Goal: Communication & Community: Answer question/provide support

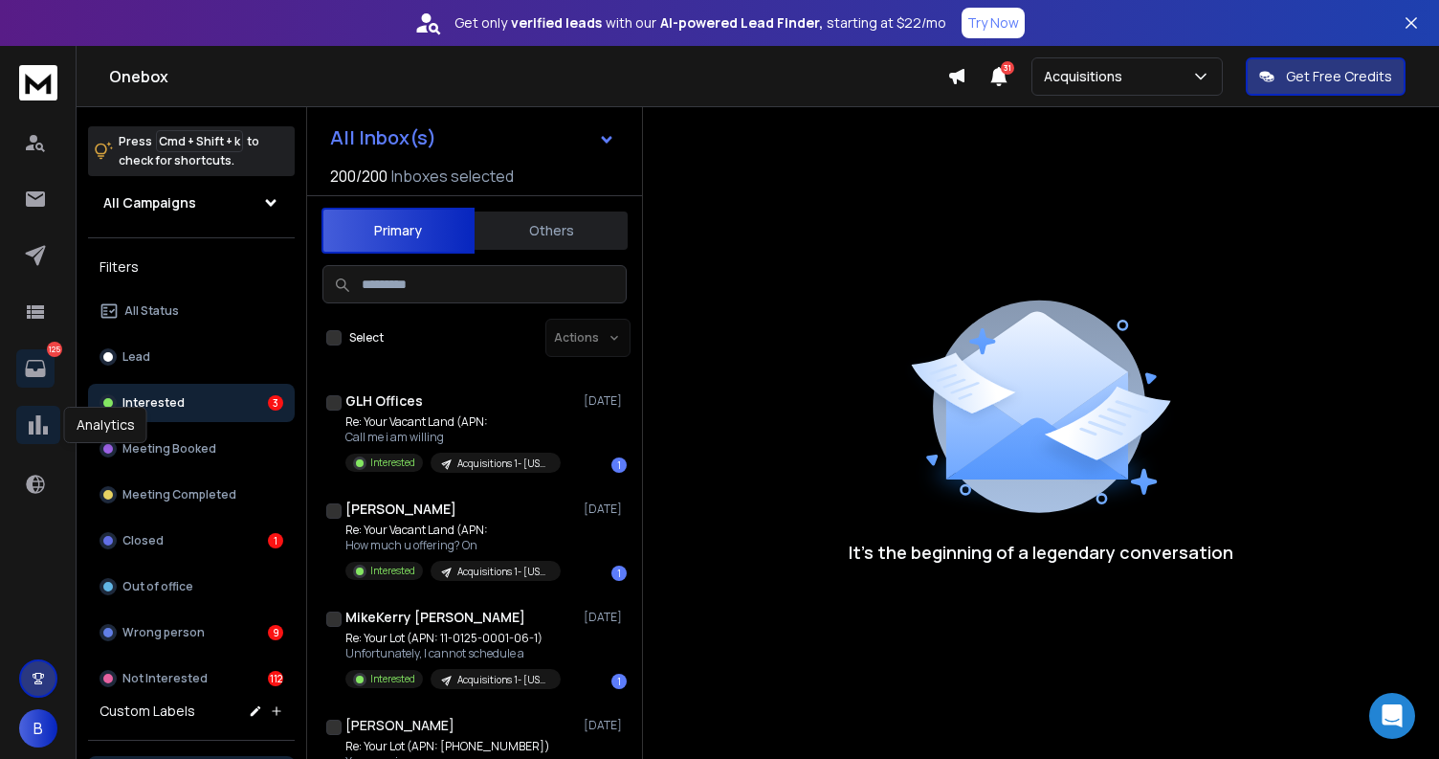
click at [36, 432] on icon at bounding box center [38, 424] width 19 height 19
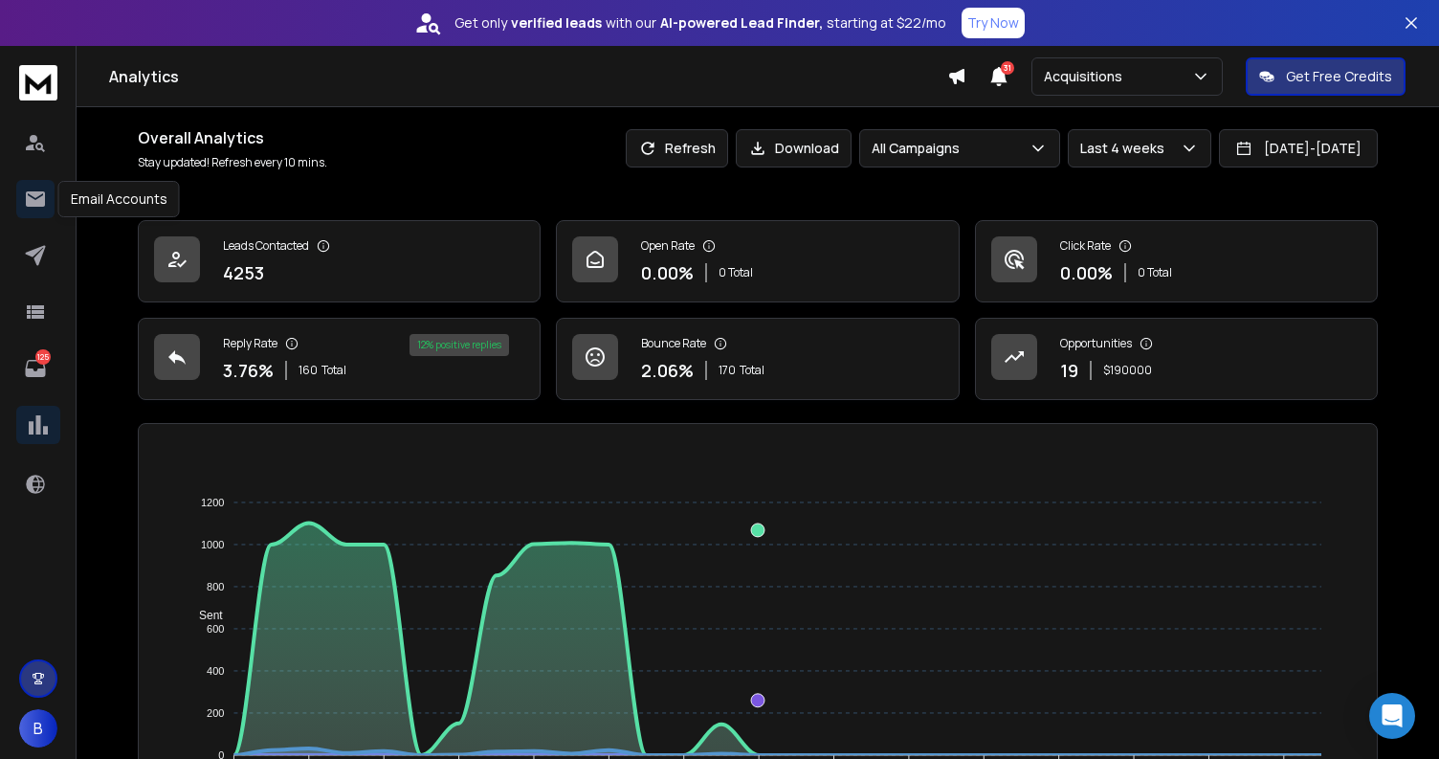
click at [33, 207] on icon at bounding box center [35, 199] width 23 height 23
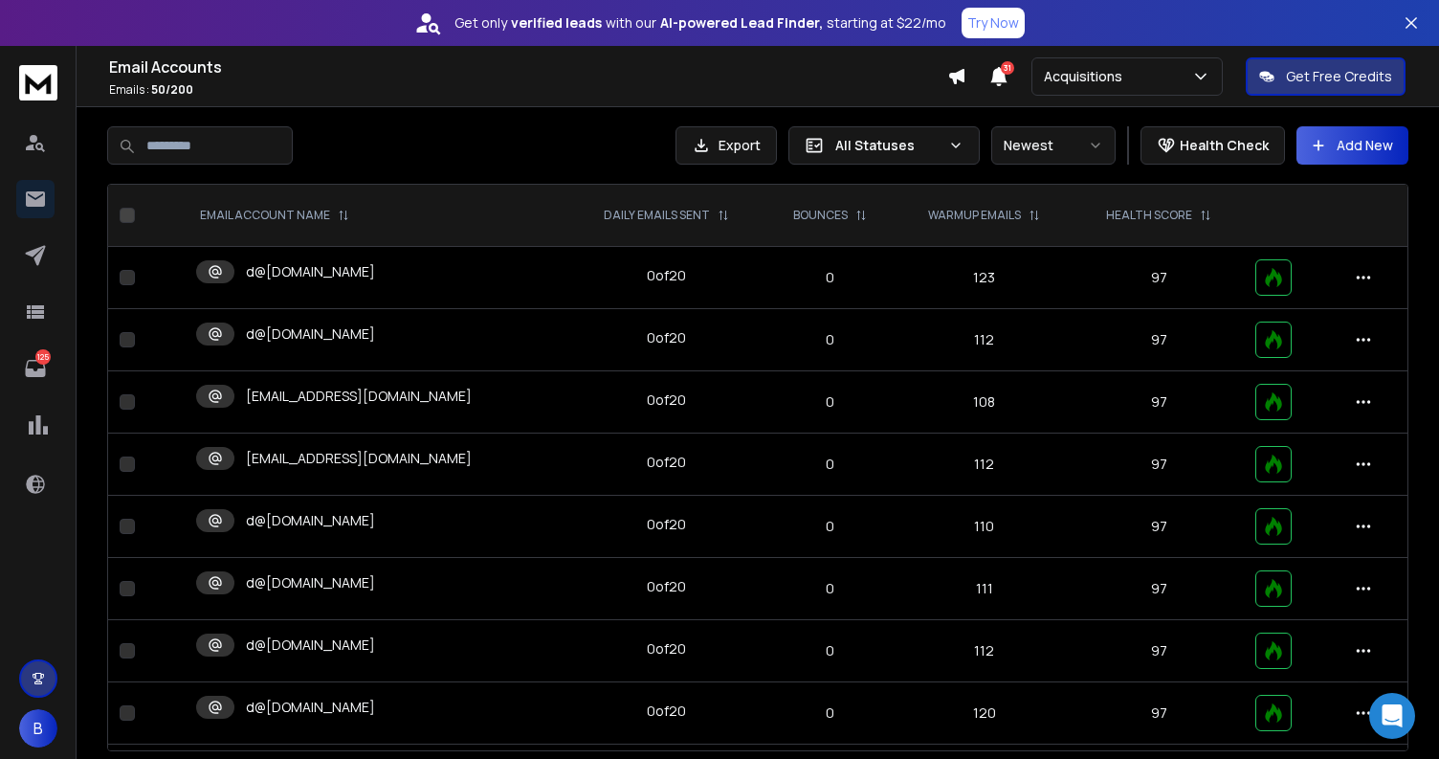
click at [668, 50] on div "Email Accounts Emails : 50 / 200 31 Acquisitions Get Free Credits" at bounding box center [719, 76] width 1439 height 61
click at [719, 59] on h1 "Email Accounts" at bounding box center [528, 66] width 838 height 23
click at [746, 72] on h1 "Email Accounts" at bounding box center [528, 66] width 838 height 23
click at [790, 73] on h1 "Email Accounts" at bounding box center [528, 66] width 838 height 23
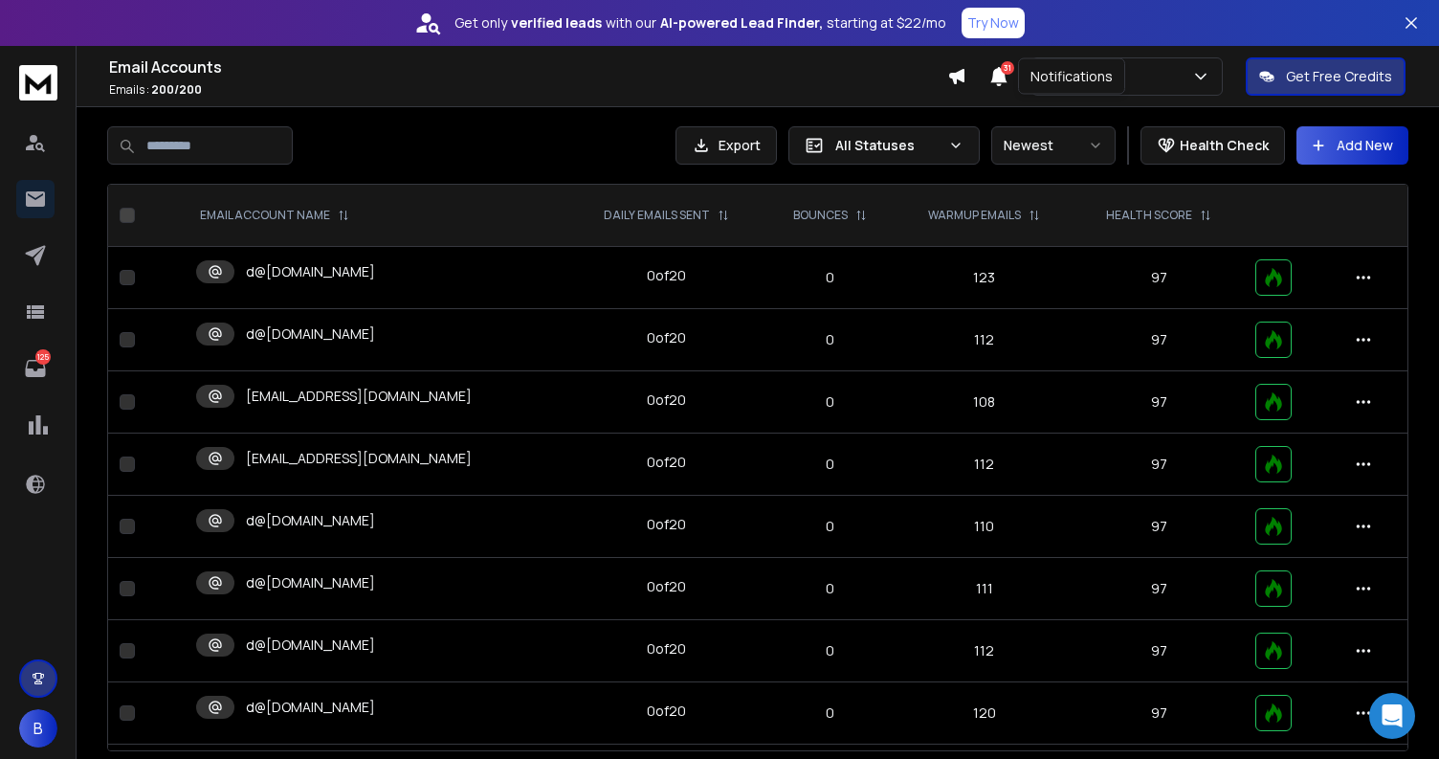
click at [1006, 69] on icon at bounding box center [998, 75] width 17 height 19
click at [812, 66] on h1 "Email Accounts" at bounding box center [528, 66] width 838 height 23
click at [39, 367] on icon at bounding box center [35, 368] width 23 height 23
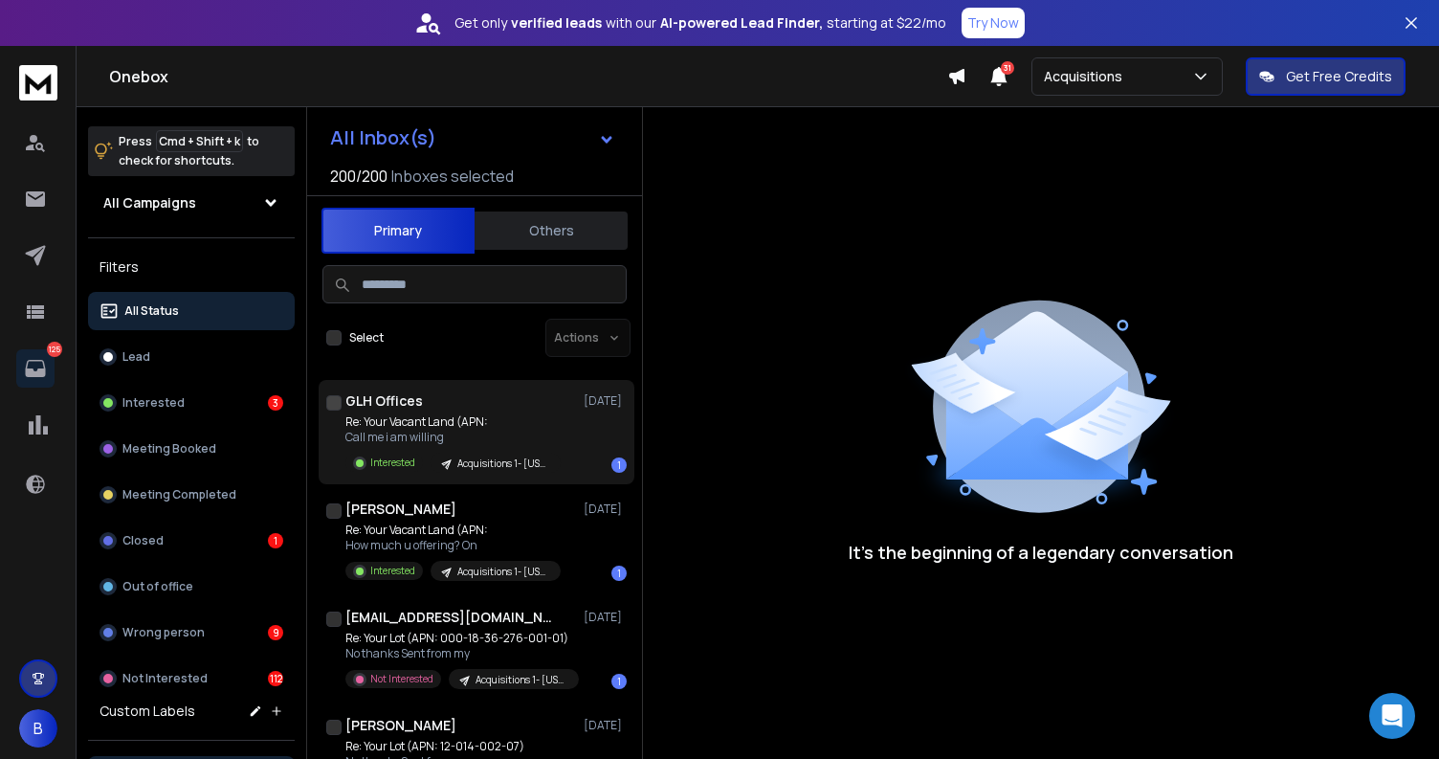
click at [440, 435] on p "Call me i am willing" at bounding box center [452, 437] width 215 height 15
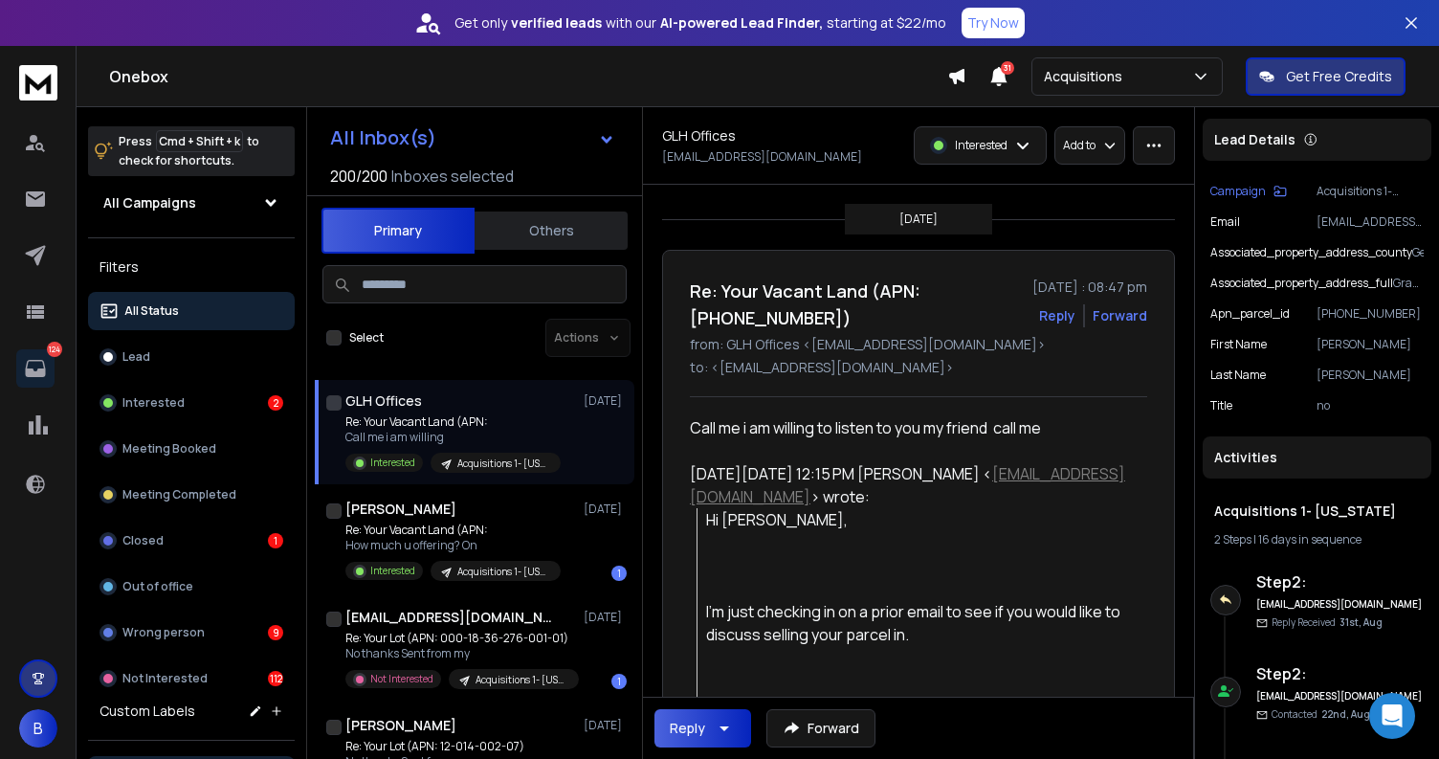
click at [1047, 312] on button "Reply" at bounding box center [1057, 315] width 36 height 19
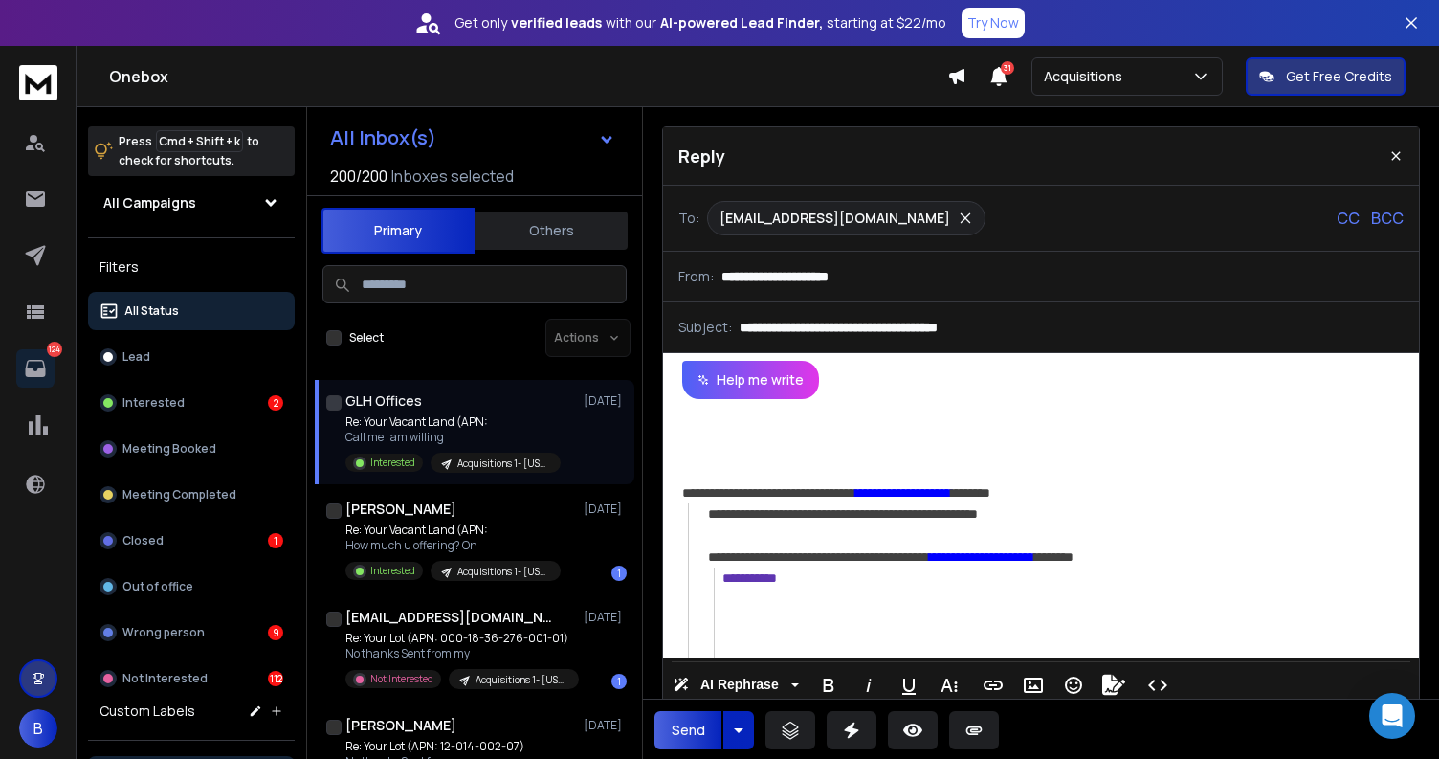
click at [759, 388] on button "Help me write" at bounding box center [750, 380] width 137 height 38
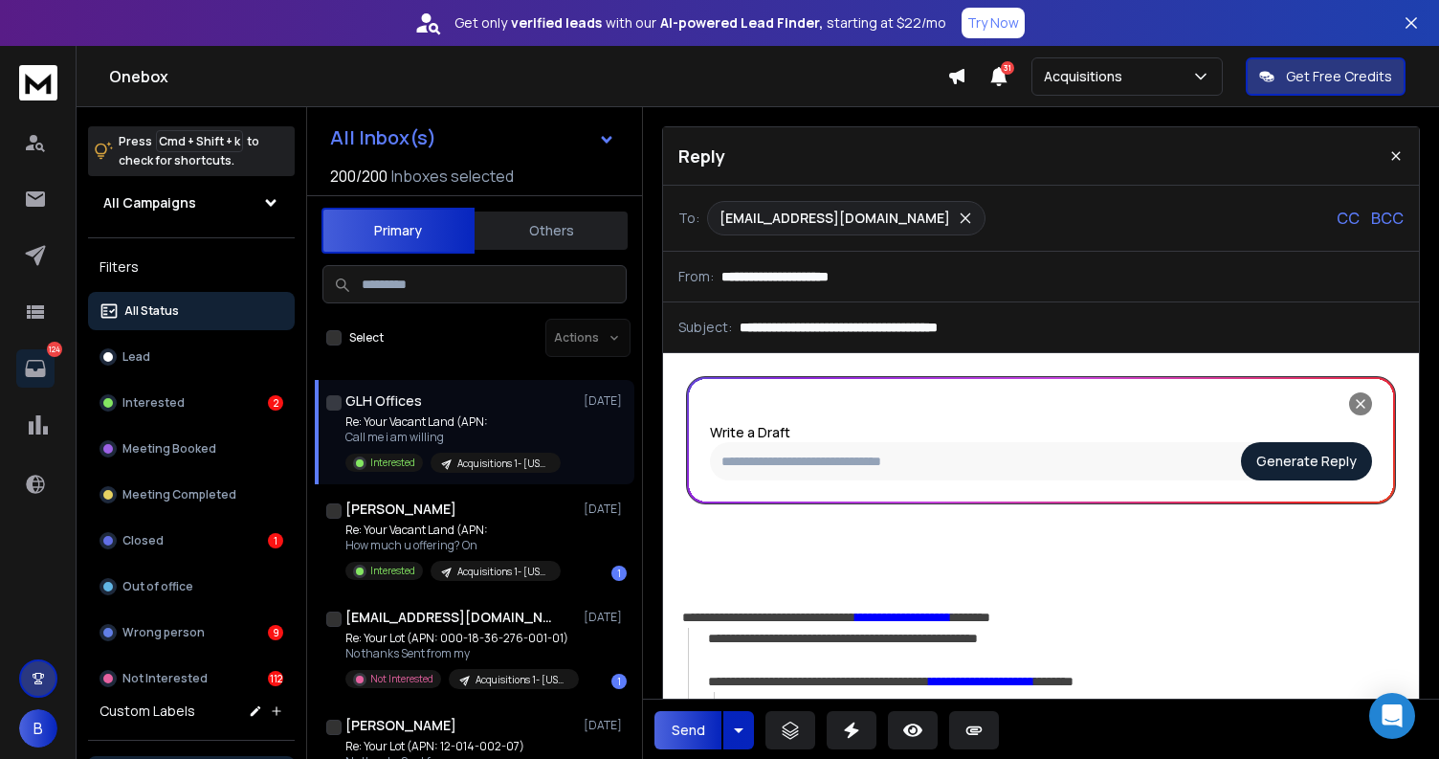
click at [1277, 459] on button "Generate Reply" at bounding box center [1306, 461] width 131 height 38
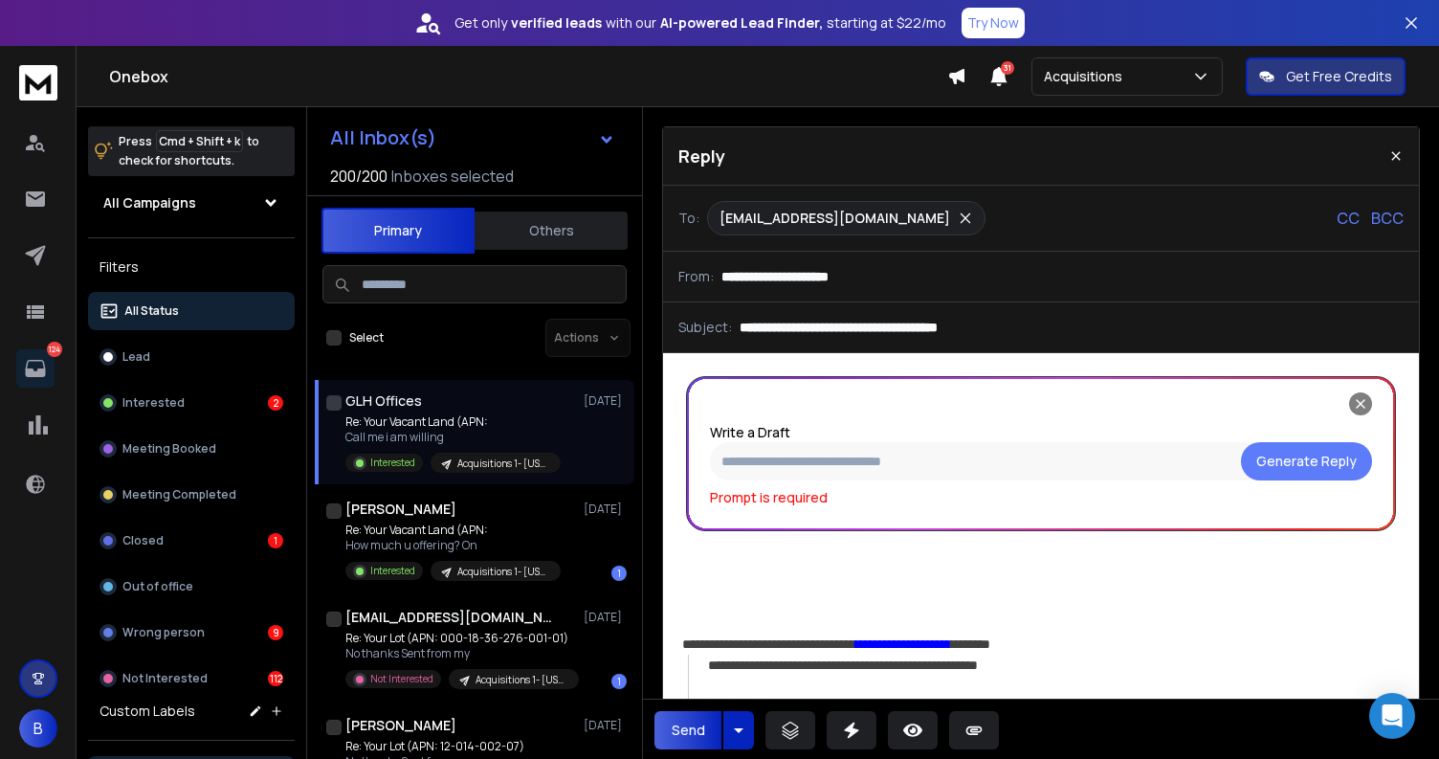
click at [1357, 405] on icon at bounding box center [1361, 404] width 8 height 8
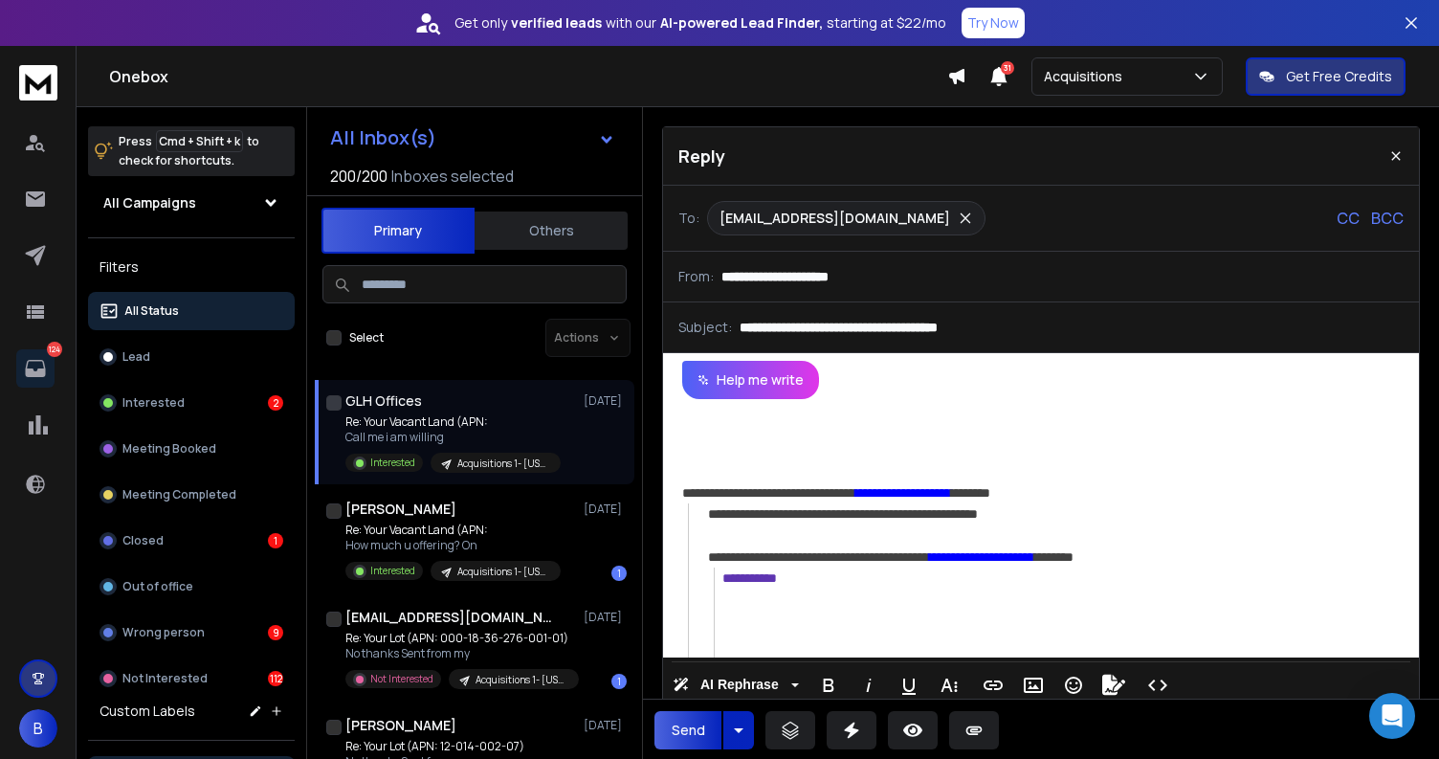
click at [965, 434] on div at bounding box center [1041, 428] width 718 height 21
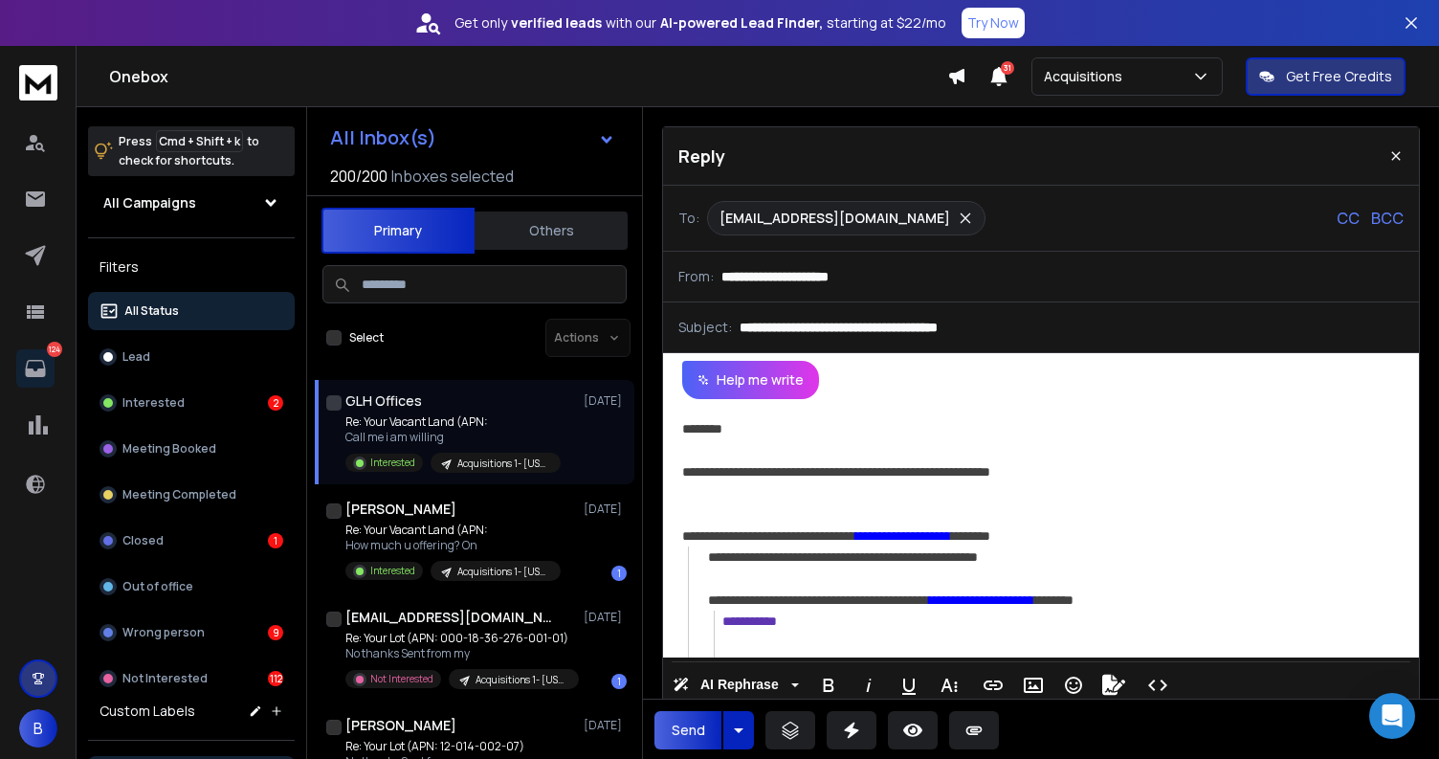
click at [689, 727] on button "Send" at bounding box center [688, 730] width 67 height 38
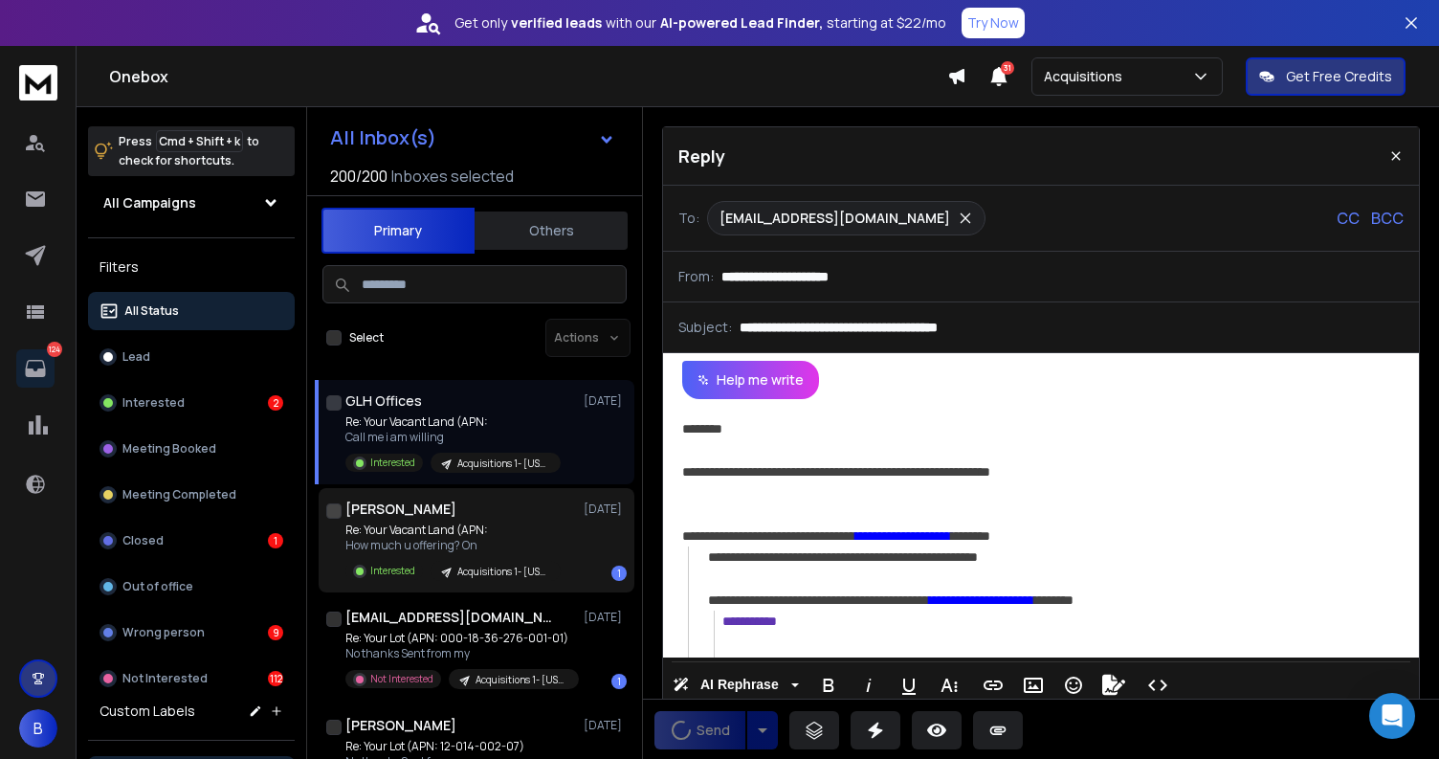
click at [469, 513] on div "[PERSON_NAME] [DATE]" at bounding box center [485, 508] width 281 height 19
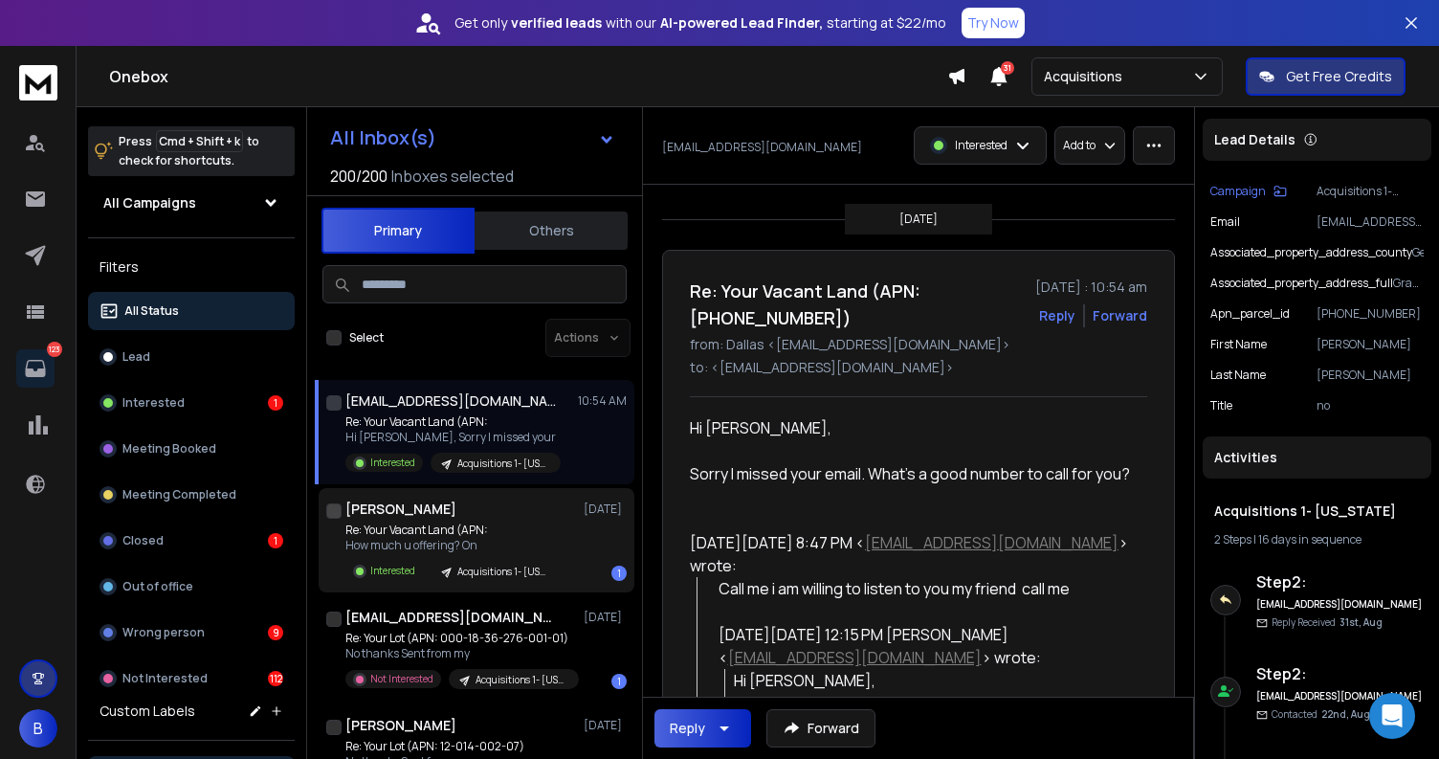
click at [476, 521] on div "[PERSON_NAME] [DATE] Re: Your Vacant Land (APN: How much u offering? On Interes…" at bounding box center [485, 539] width 281 height 81
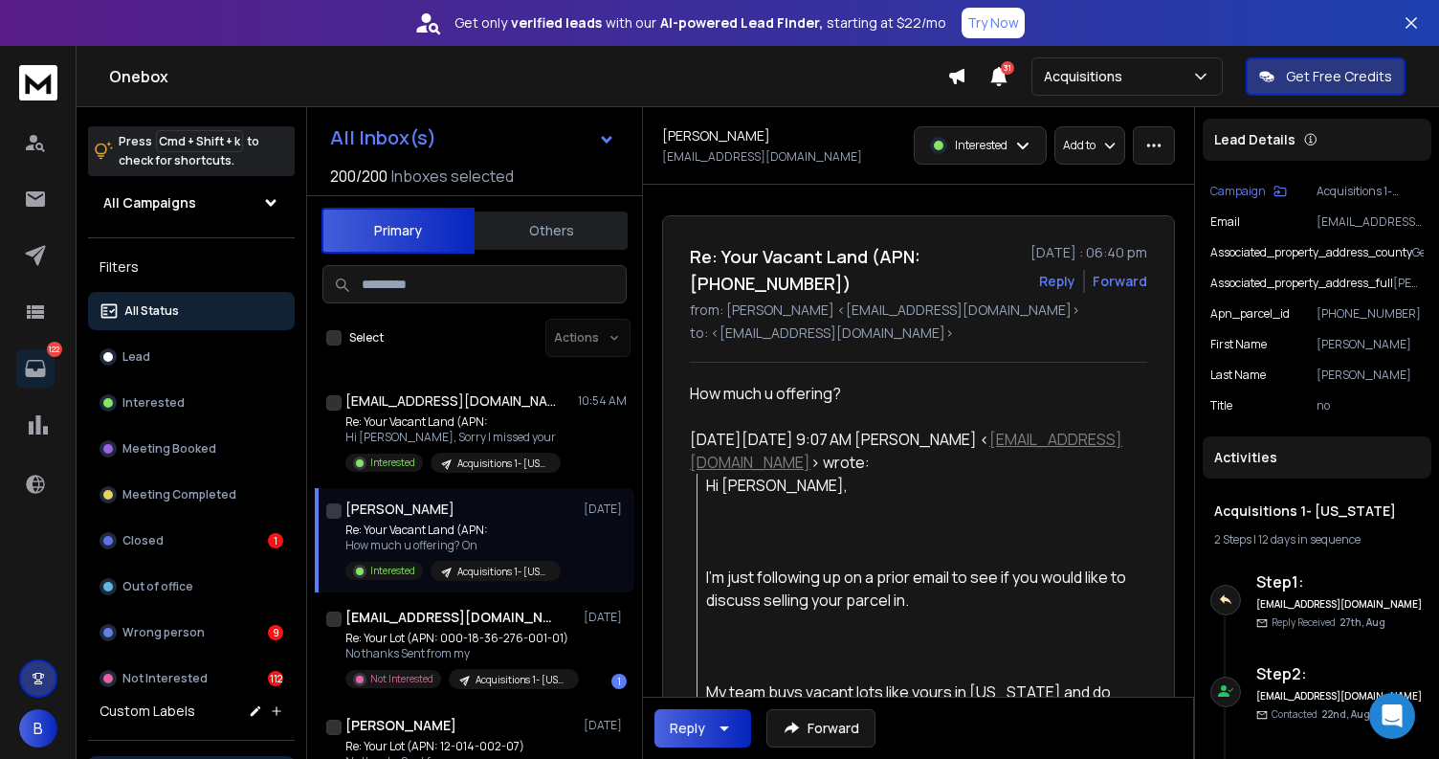
scroll to position [32, 0]
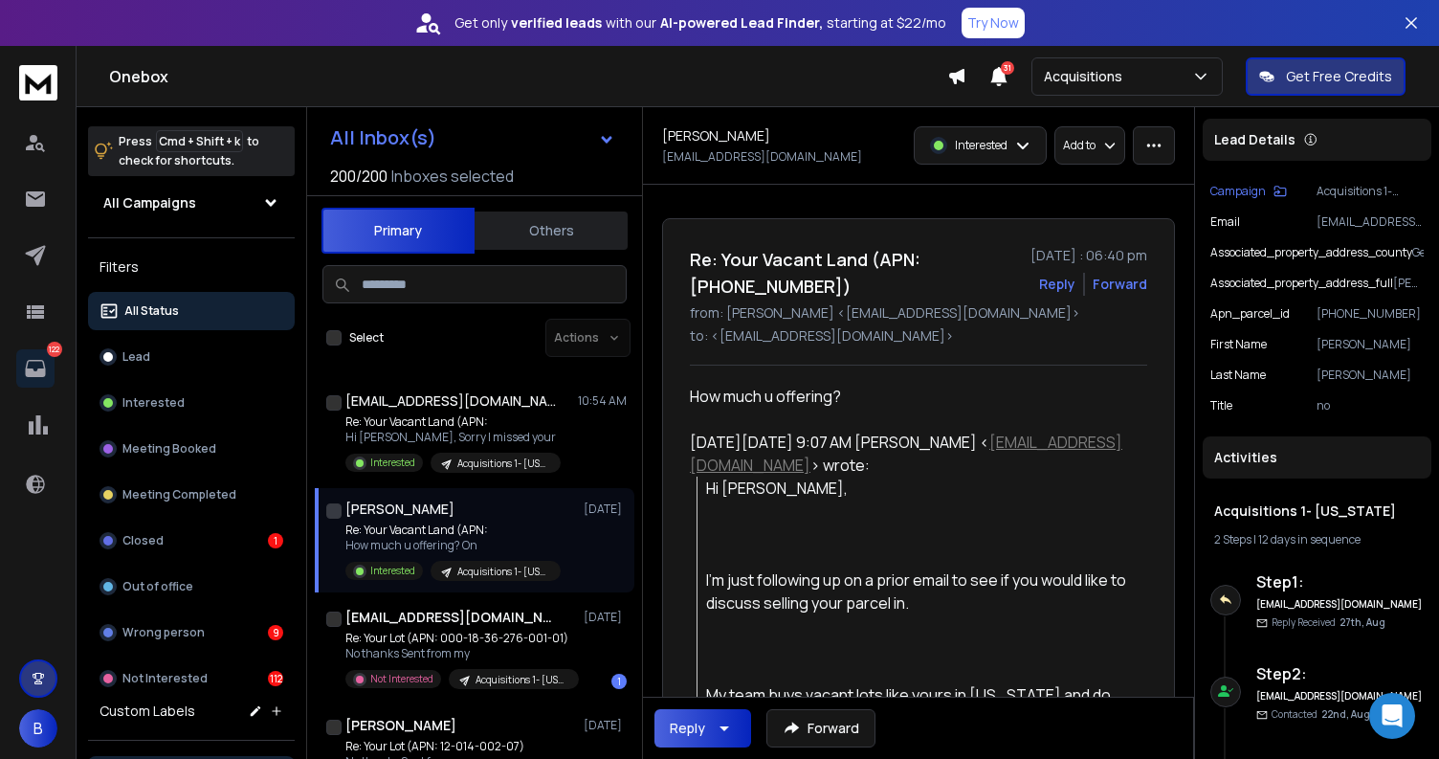
click at [1066, 285] on button "Reply" at bounding box center [1057, 284] width 36 height 19
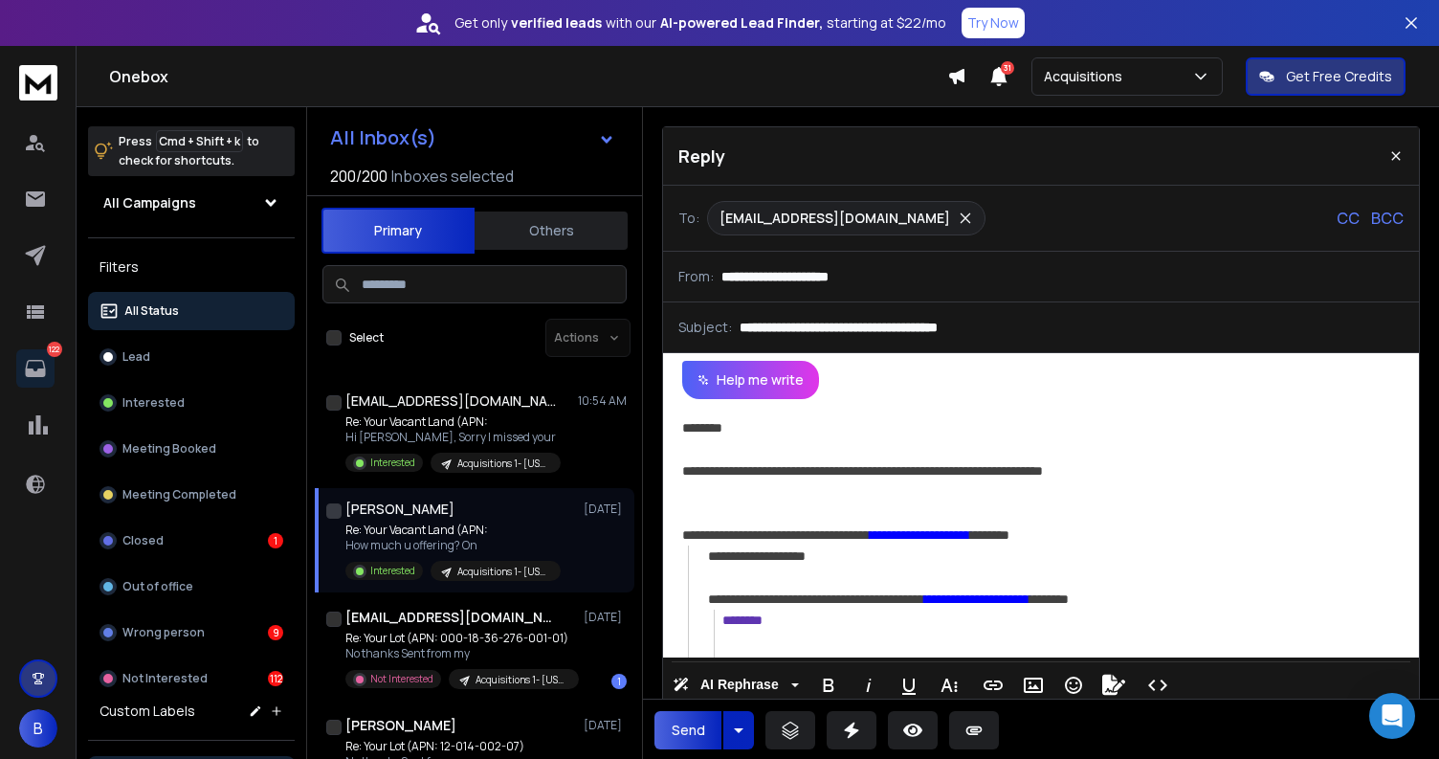
scroll to position [0, 0]
click at [858, 475] on div "**********" at bounding box center [1038, 471] width 712 height 21
click at [865, 472] on div "**********" at bounding box center [1038, 471] width 712 height 21
click at [1103, 476] on div "**********" at bounding box center [1038, 471] width 712 height 21
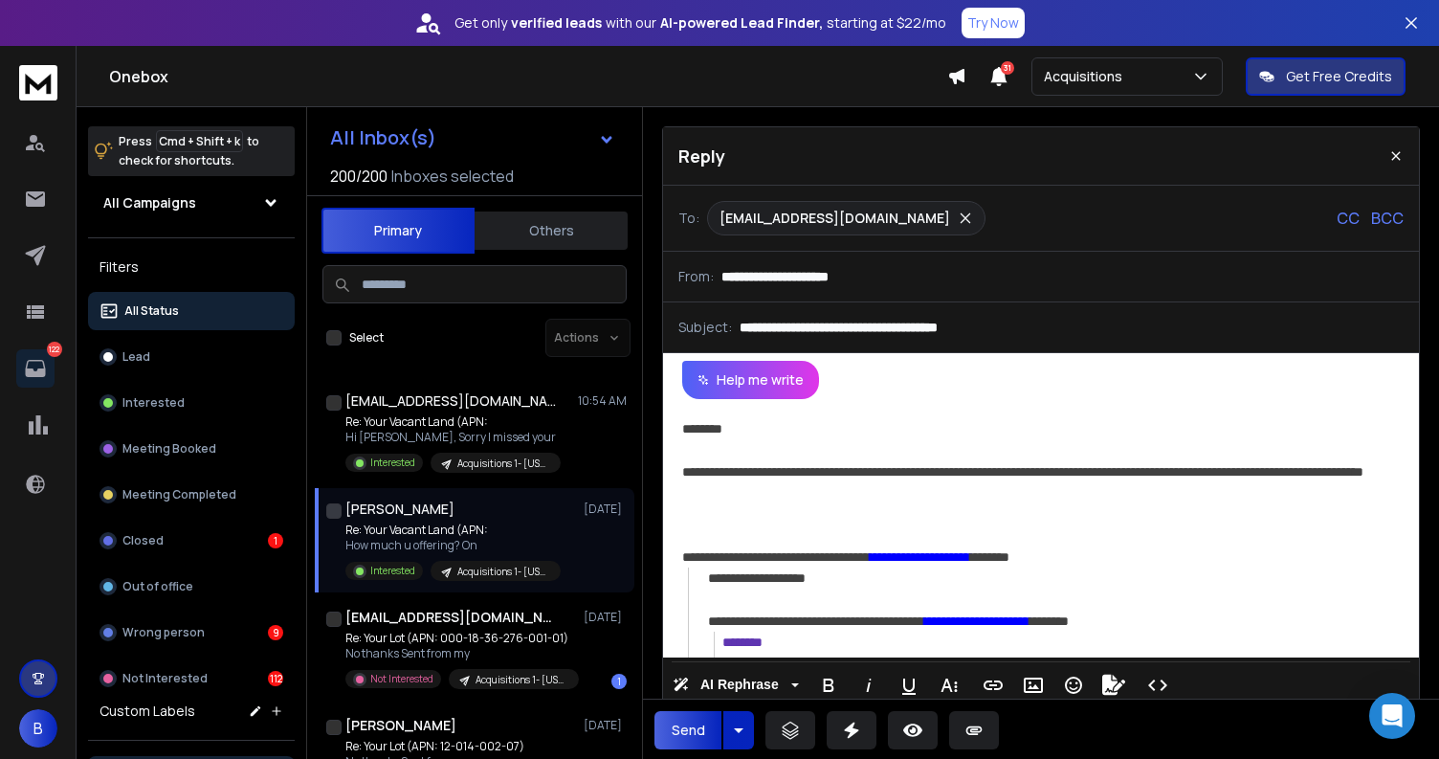
click at [1359, 470] on div "**********" at bounding box center [1038, 482] width 712 height 43
click at [1079, 535] on div at bounding box center [1038, 535] width 712 height 21
click at [1049, 522] on div at bounding box center [1038, 513] width 712 height 21
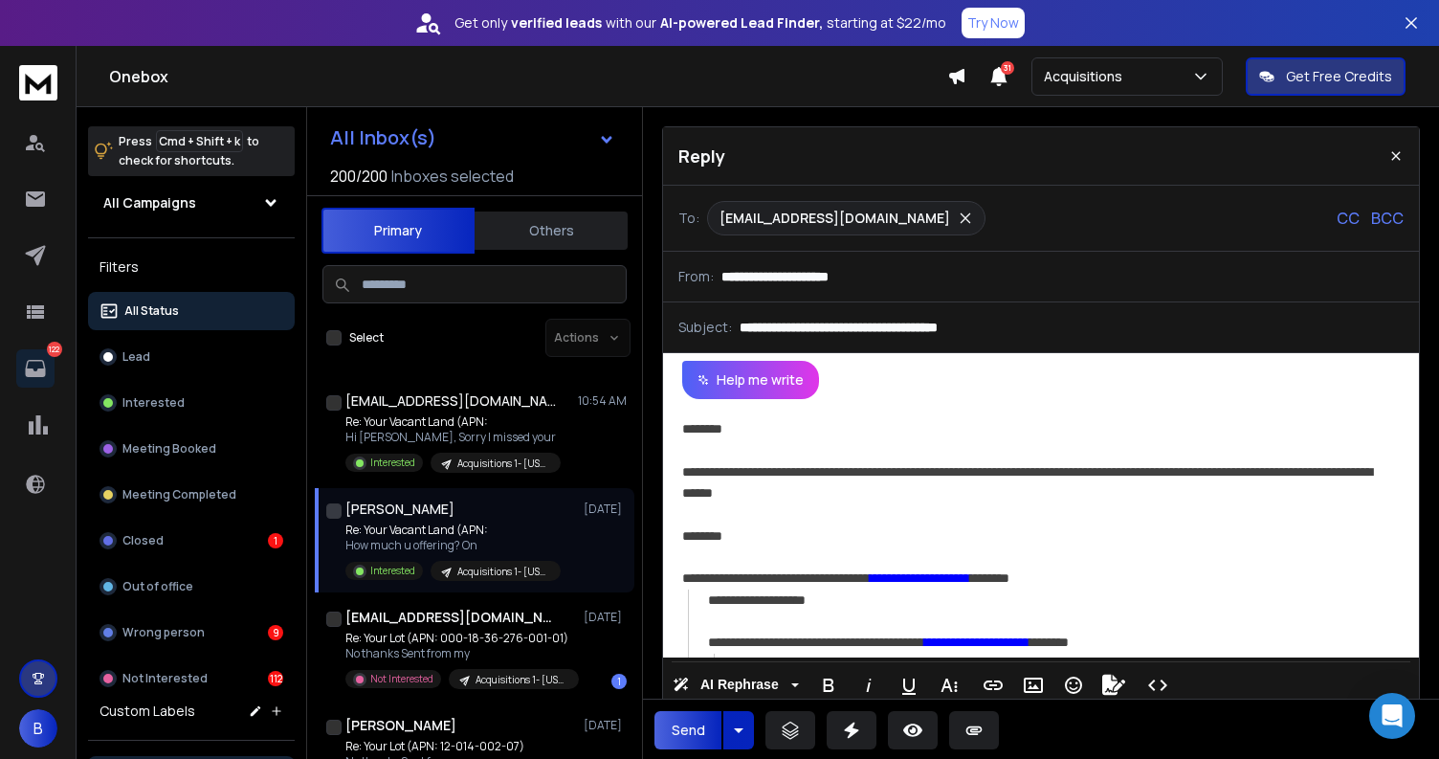
click at [1085, 486] on div "**********" at bounding box center [1038, 482] width 712 height 43
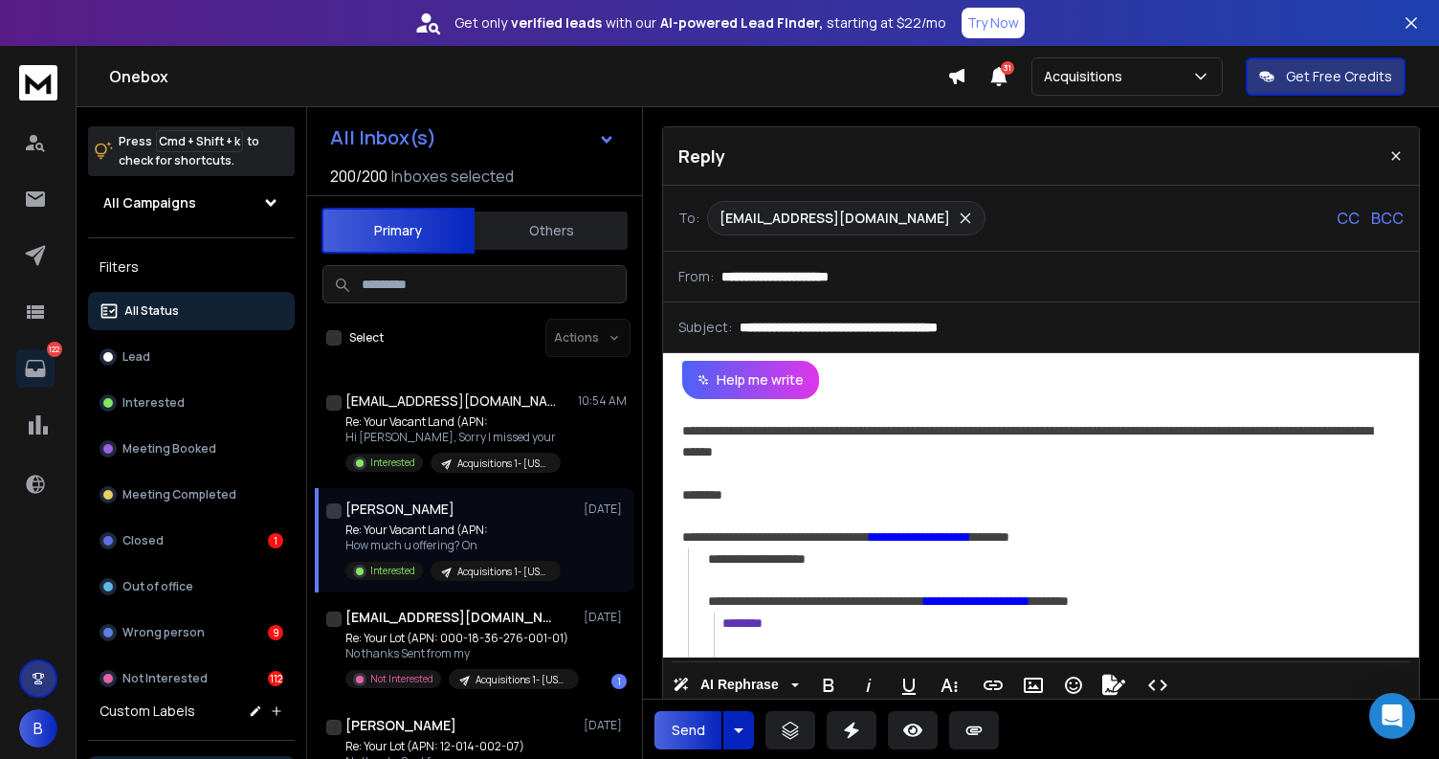
scroll to position [44, 0]
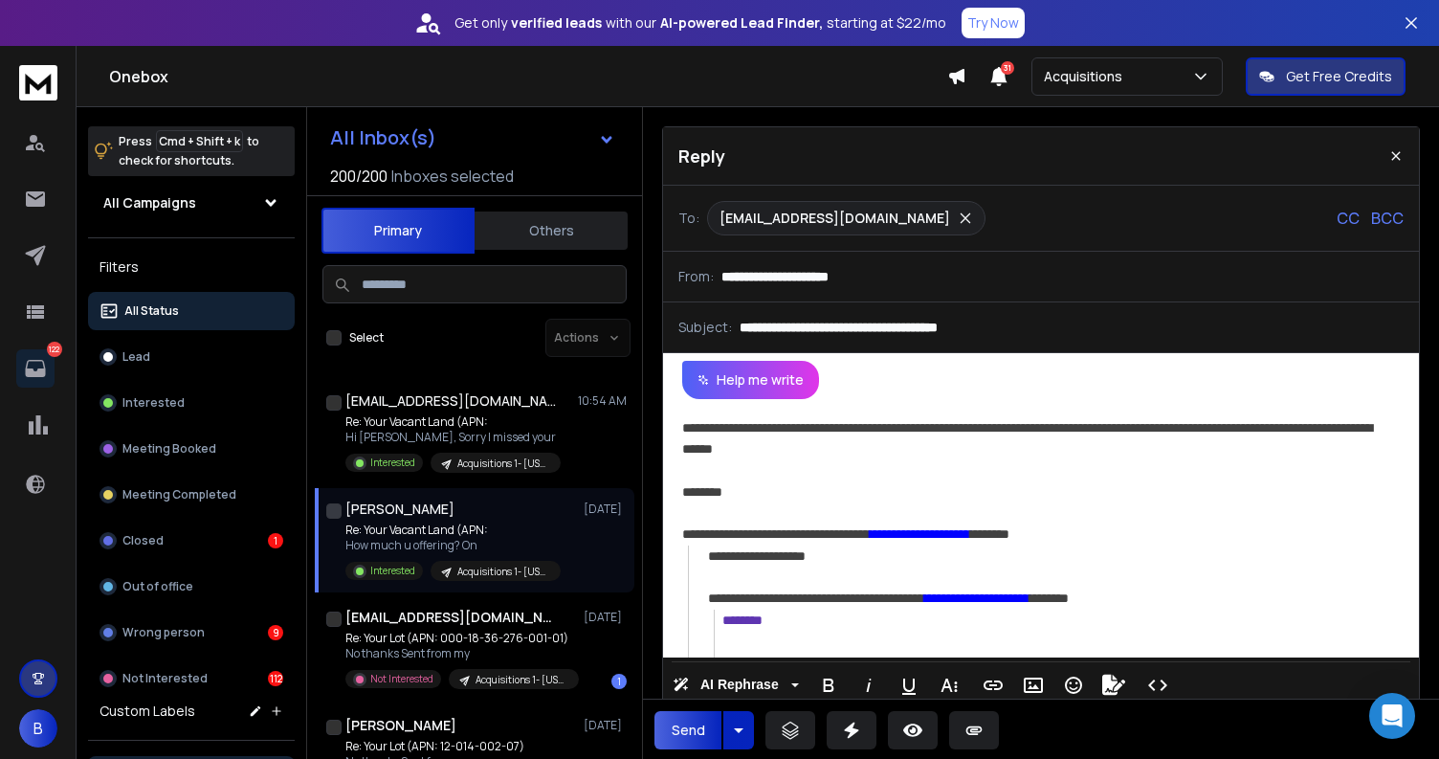
click at [994, 484] on div "********" at bounding box center [1038, 491] width 712 height 21
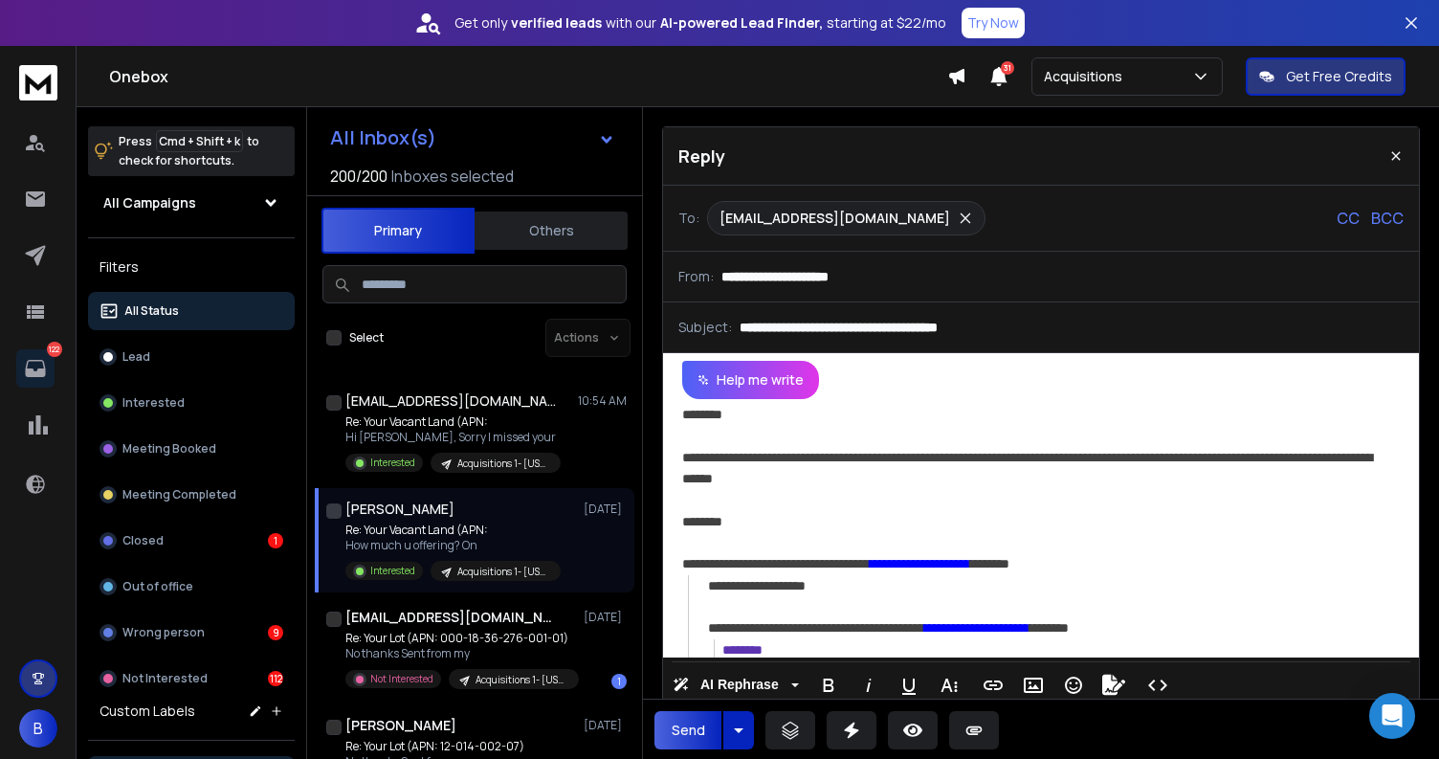
scroll to position [0, 0]
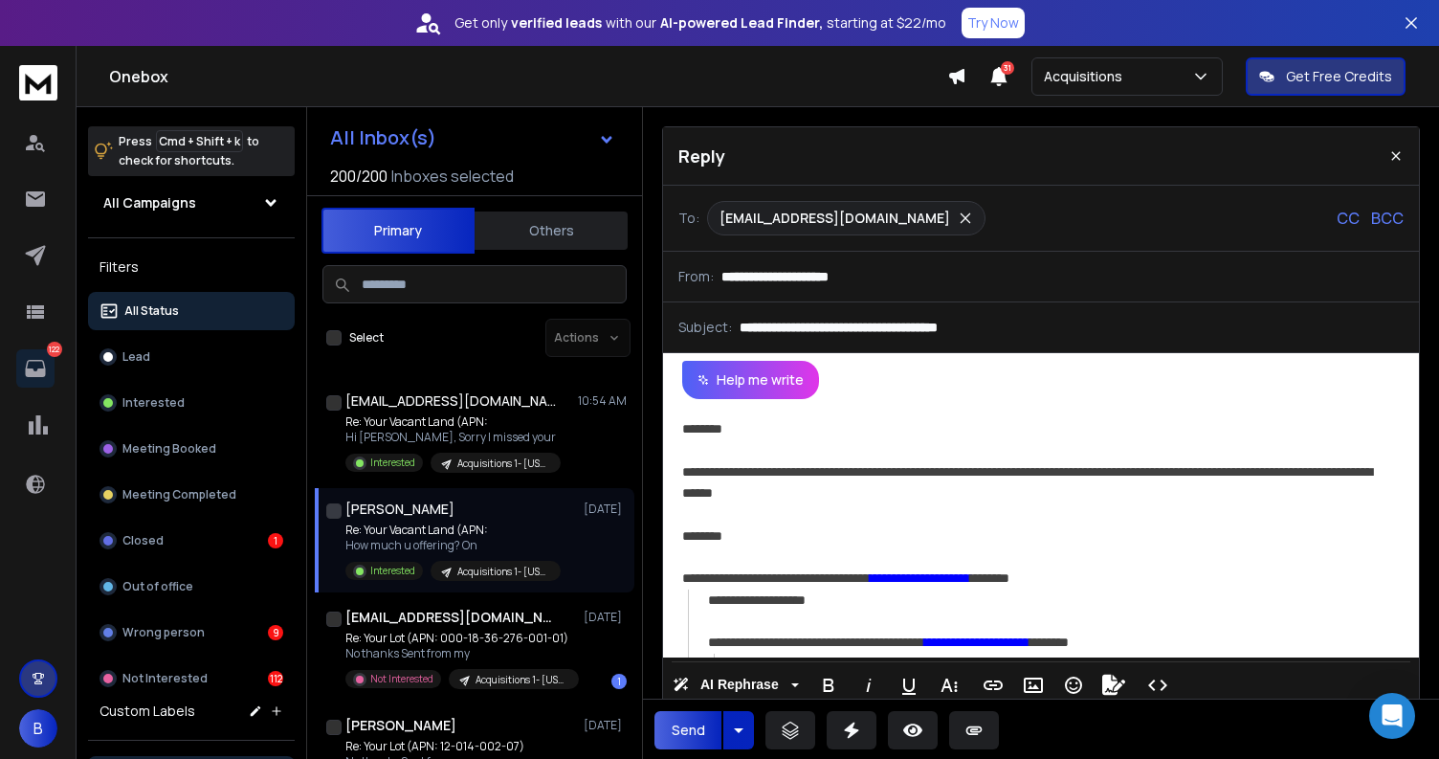
click at [941, 505] on div at bounding box center [1038, 513] width 712 height 21
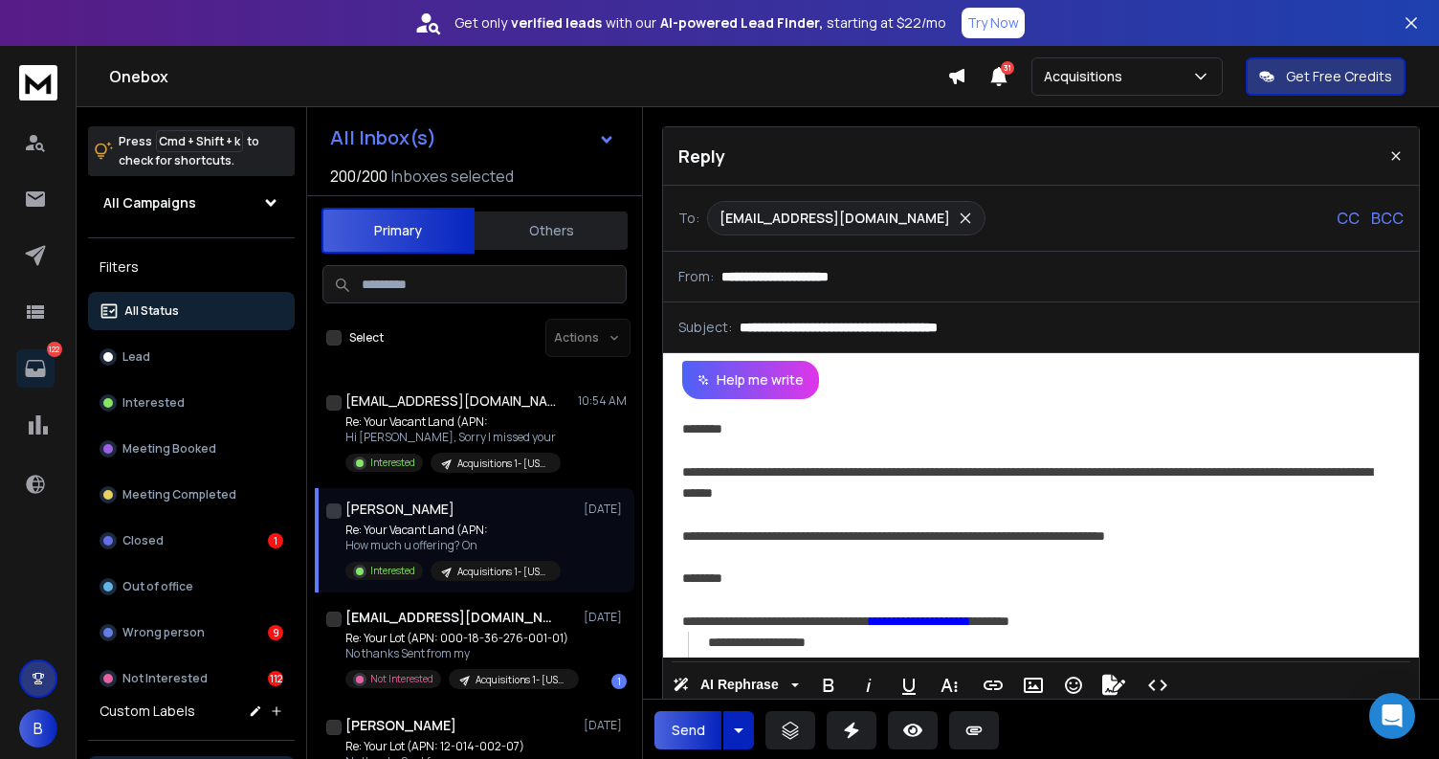
click at [799, 564] on div at bounding box center [1038, 556] width 712 height 21
click at [699, 726] on button "Send" at bounding box center [688, 730] width 67 height 38
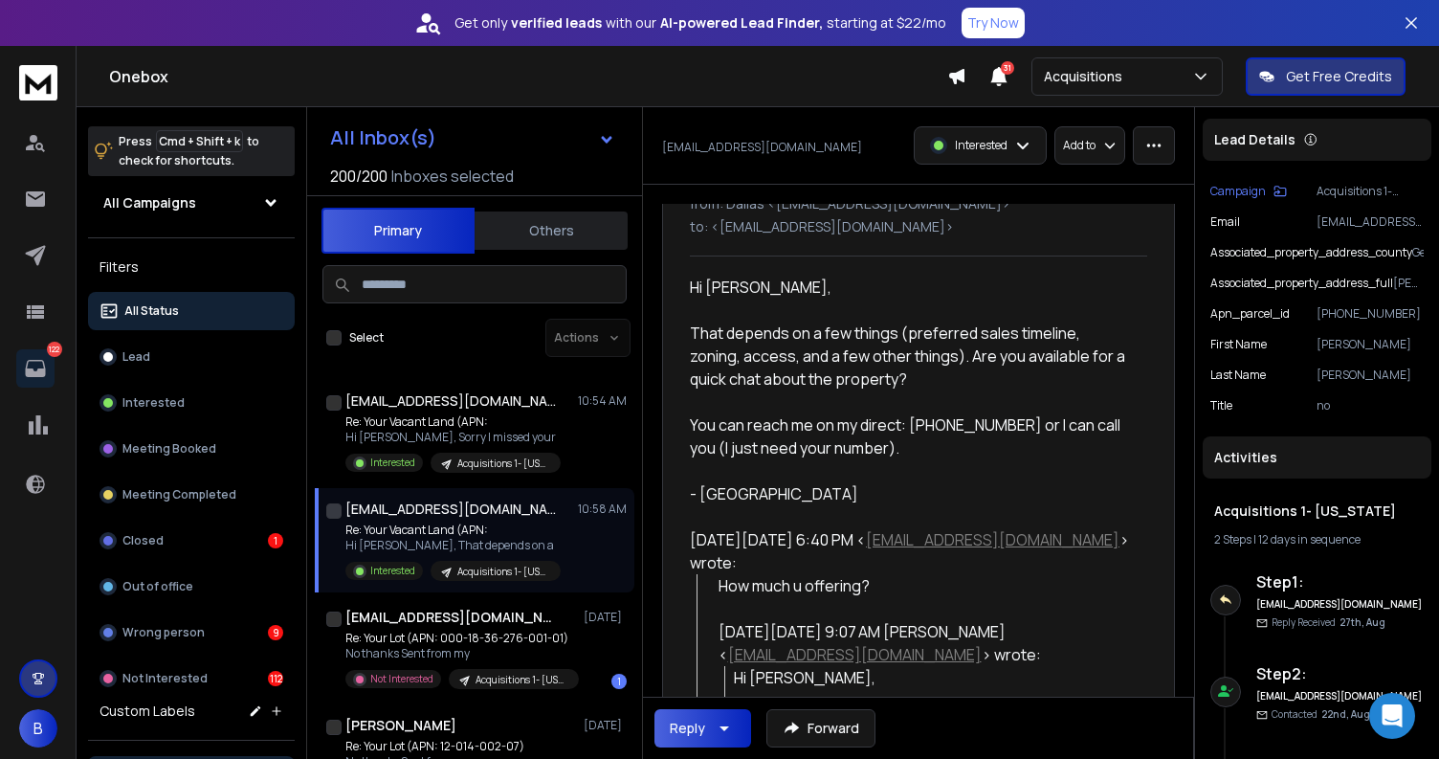
scroll to position [152, 0]
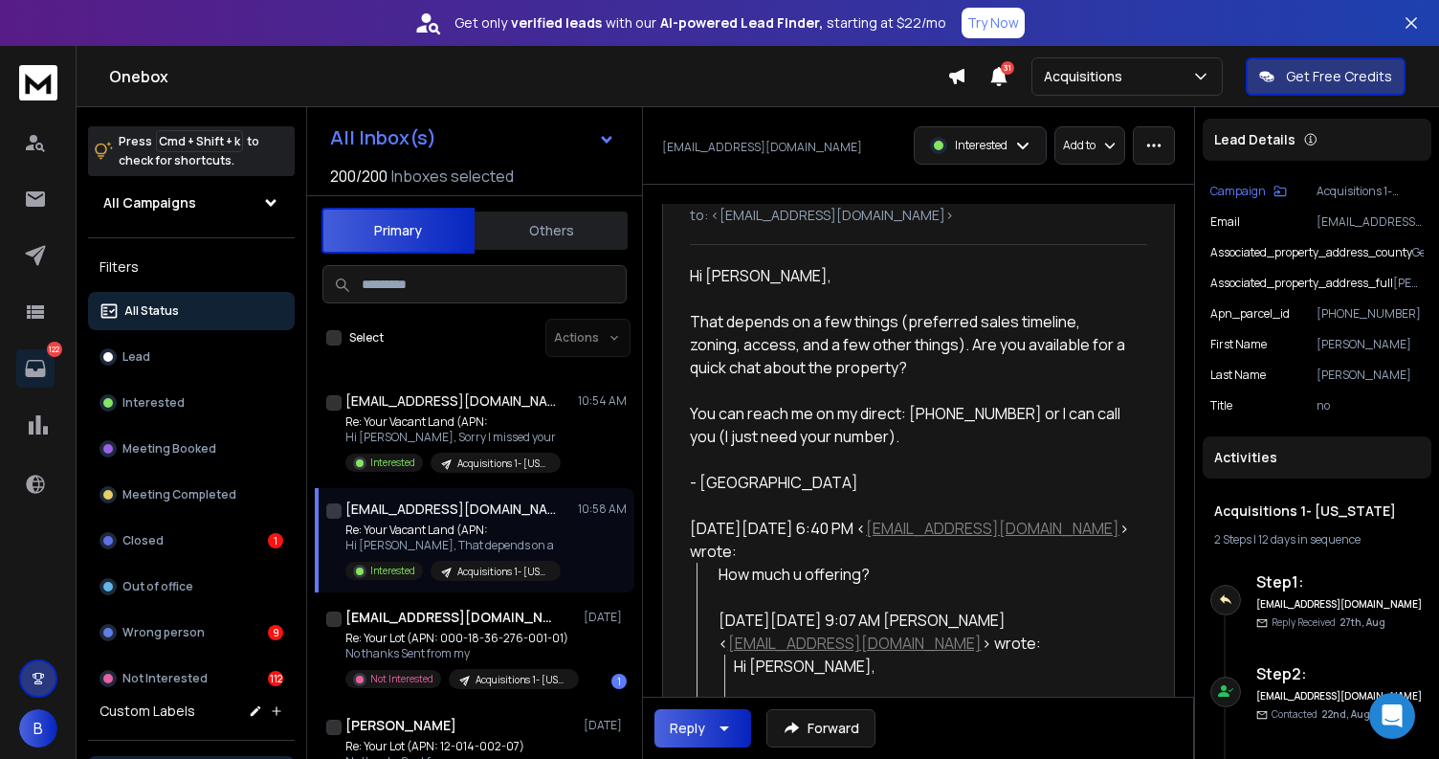
click at [902, 453] on div at bounding box center [911, 459] width 442 height 23
click at [958, 360] on div "That depends on a few things (preferred sales timeline, zoning, access, and a f…" at bounding box center [911, 344] width 442 height 69
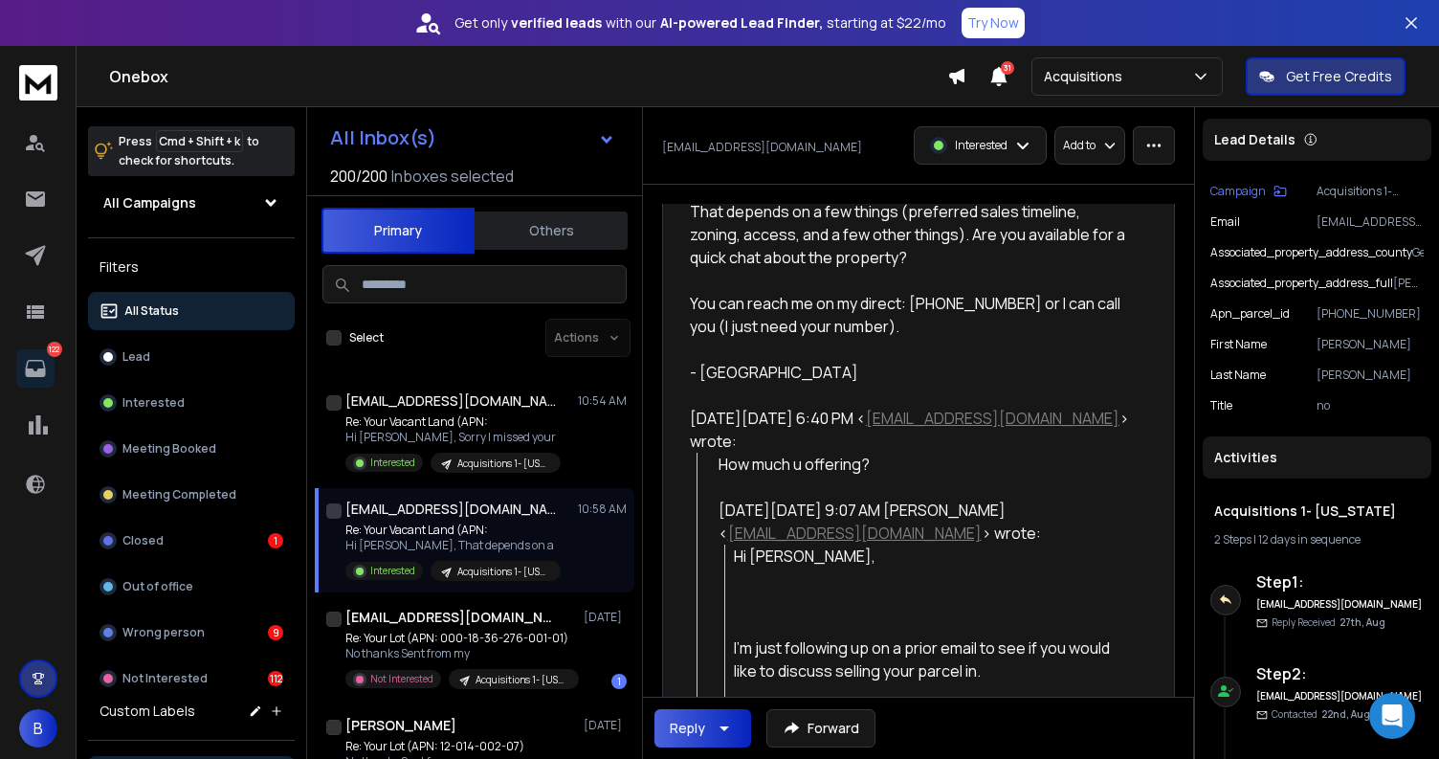
click at [958, 360] on div at bounding box center [911, 349] width 442 height 23
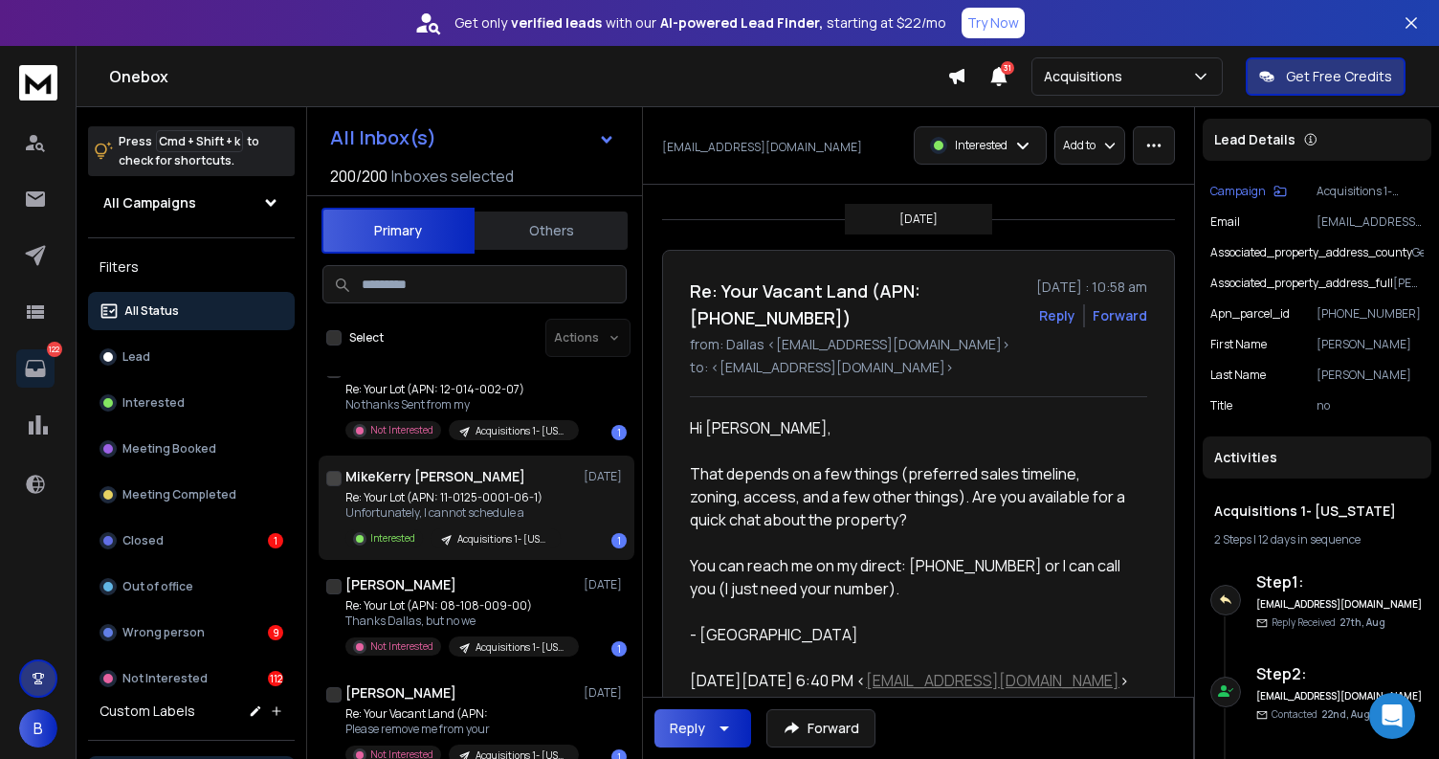
scroll to position [387, 0]
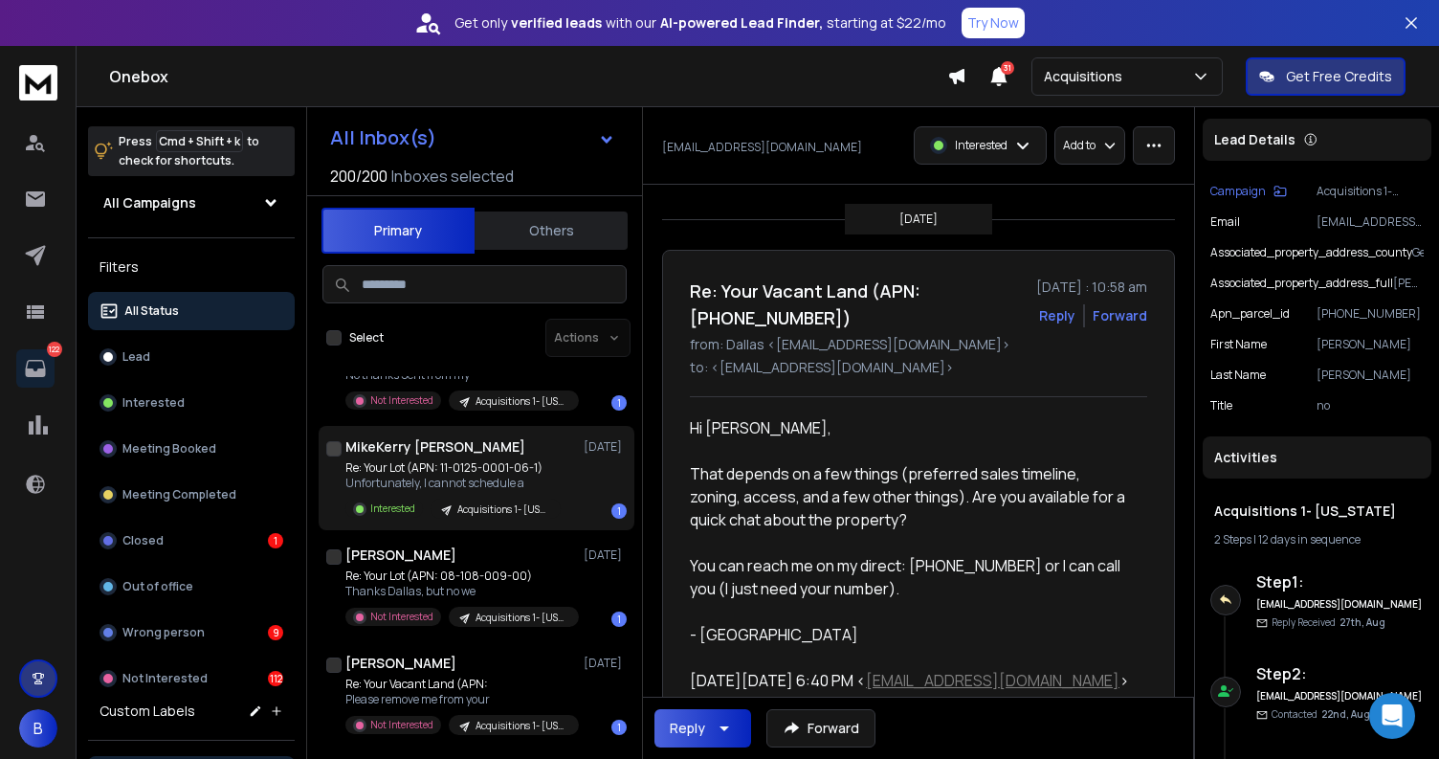
click at [489, 481] on p "Unfortunately, I cannot schedule a" at bounding box center [452, 483] width 215 height 15
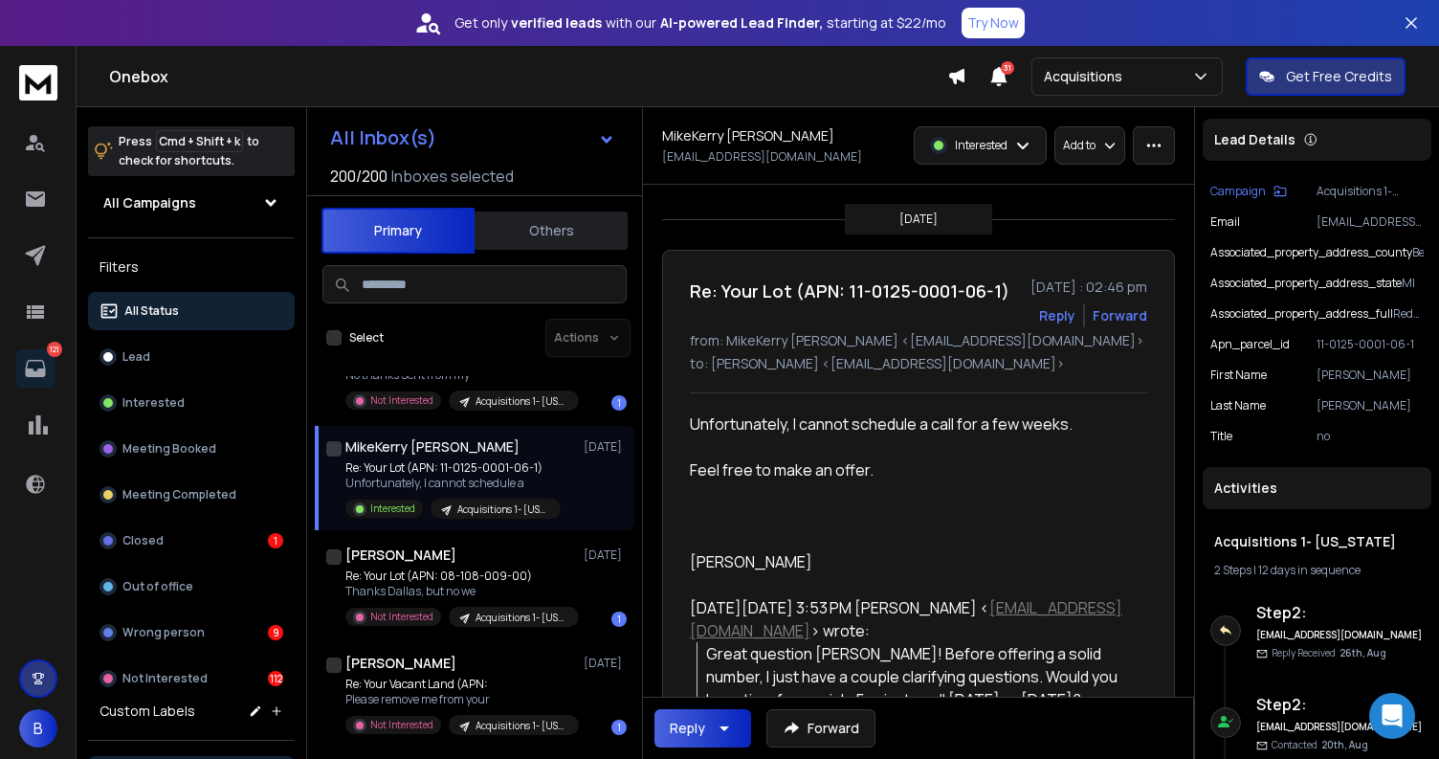
click at [984, 475] on div "Feel free to make an offer." at bounding box center [911, 469] width 442 height 23
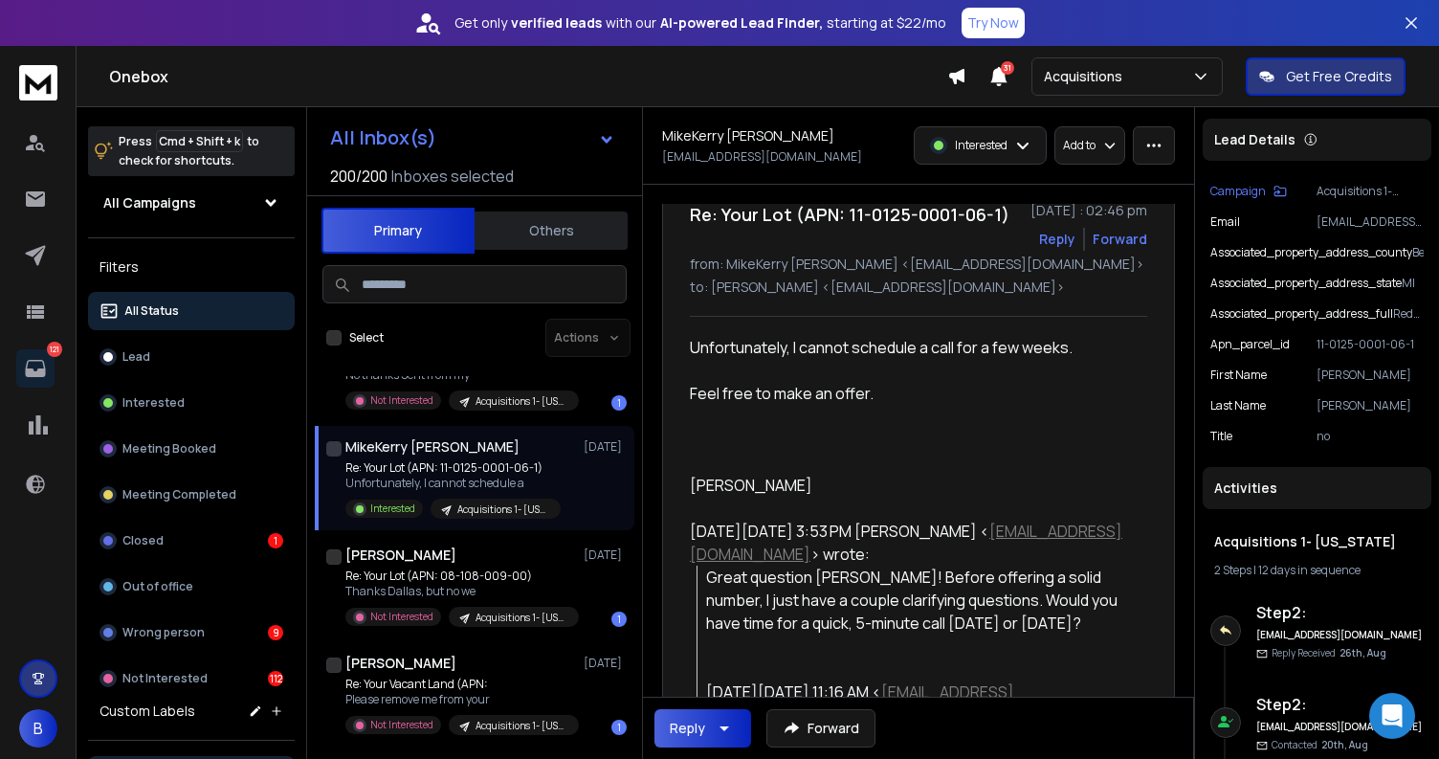
scroll to position [78, 0]
click at [936, 371] on div at bounding box center [911, 368] width 442 height 23
click at [895, 344] on div "Unfortunately, I cannot schedule a call for a few weeks." at bounding box center [911, 345] width 442 height 23
click at [967, 344] on div "Unfortunately, I cannot schedule a call for a few weeks." at bounding box center [911, 345] width 442 height 23
click at [972, 397] on div "Feel free to make an offer." at bounding box center [911, 391] width 442 height 23
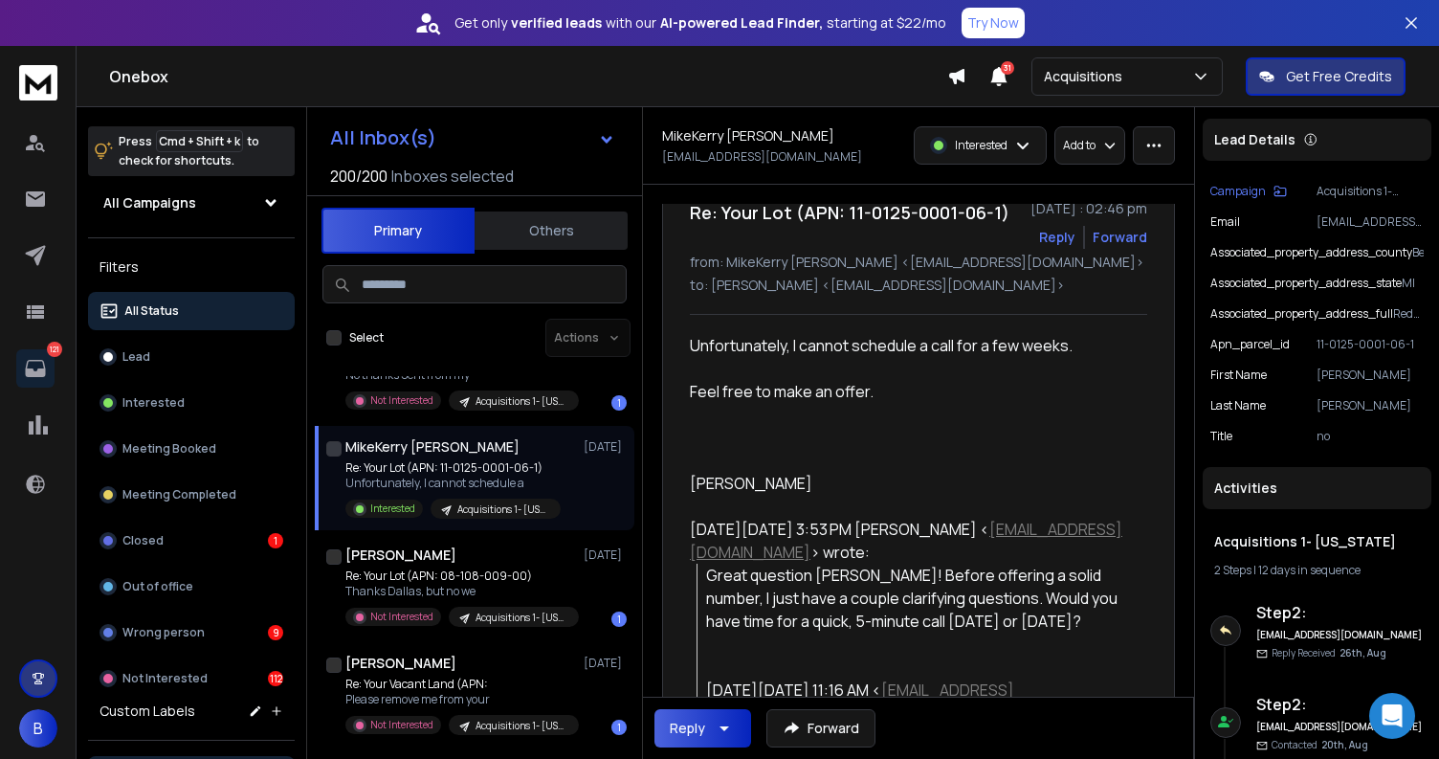
scroll to position [106, 0]
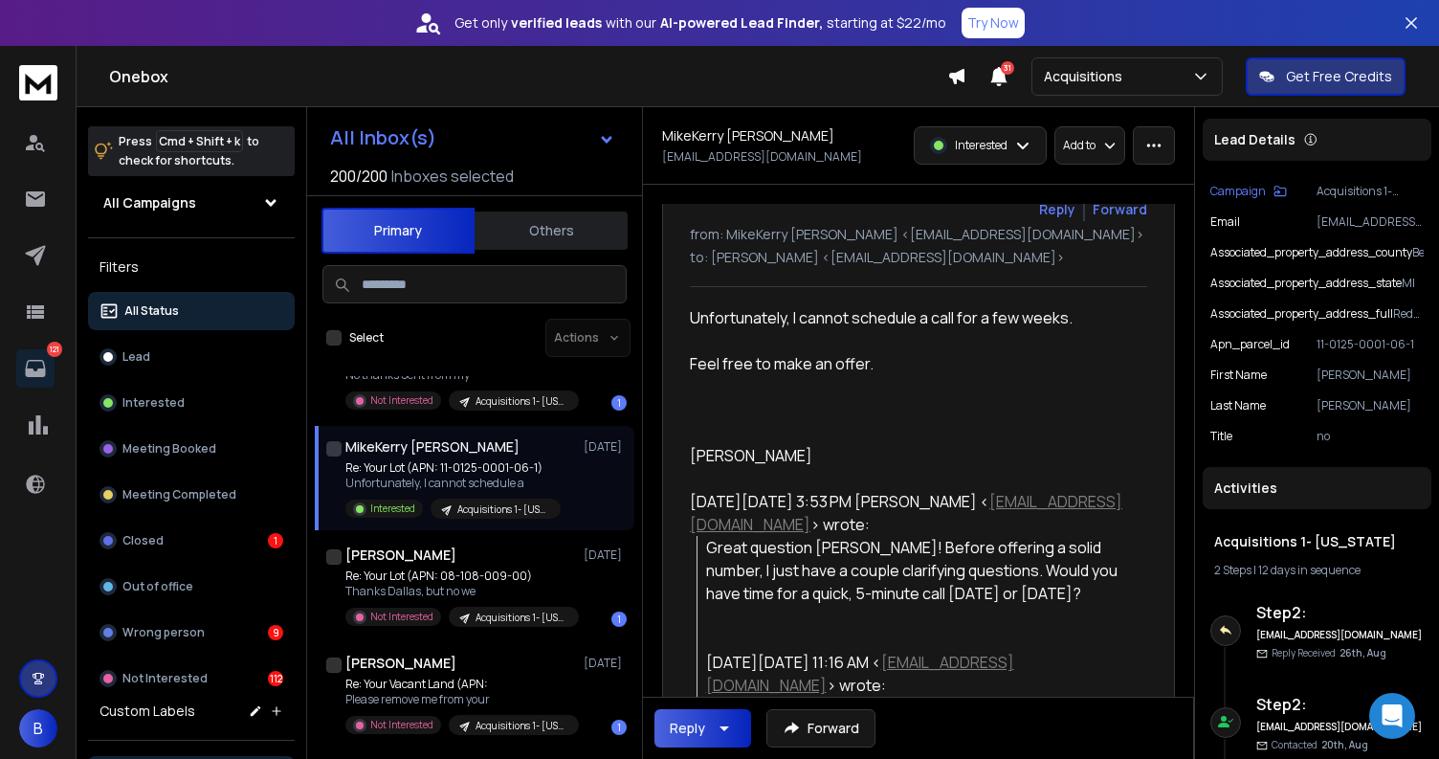
click at [972, 397] on div at bounding box center [911, 386] width 442 height 23
click at [1066, 211] on button "Reply" at bounding box center [1057, 209] width 36 height 19
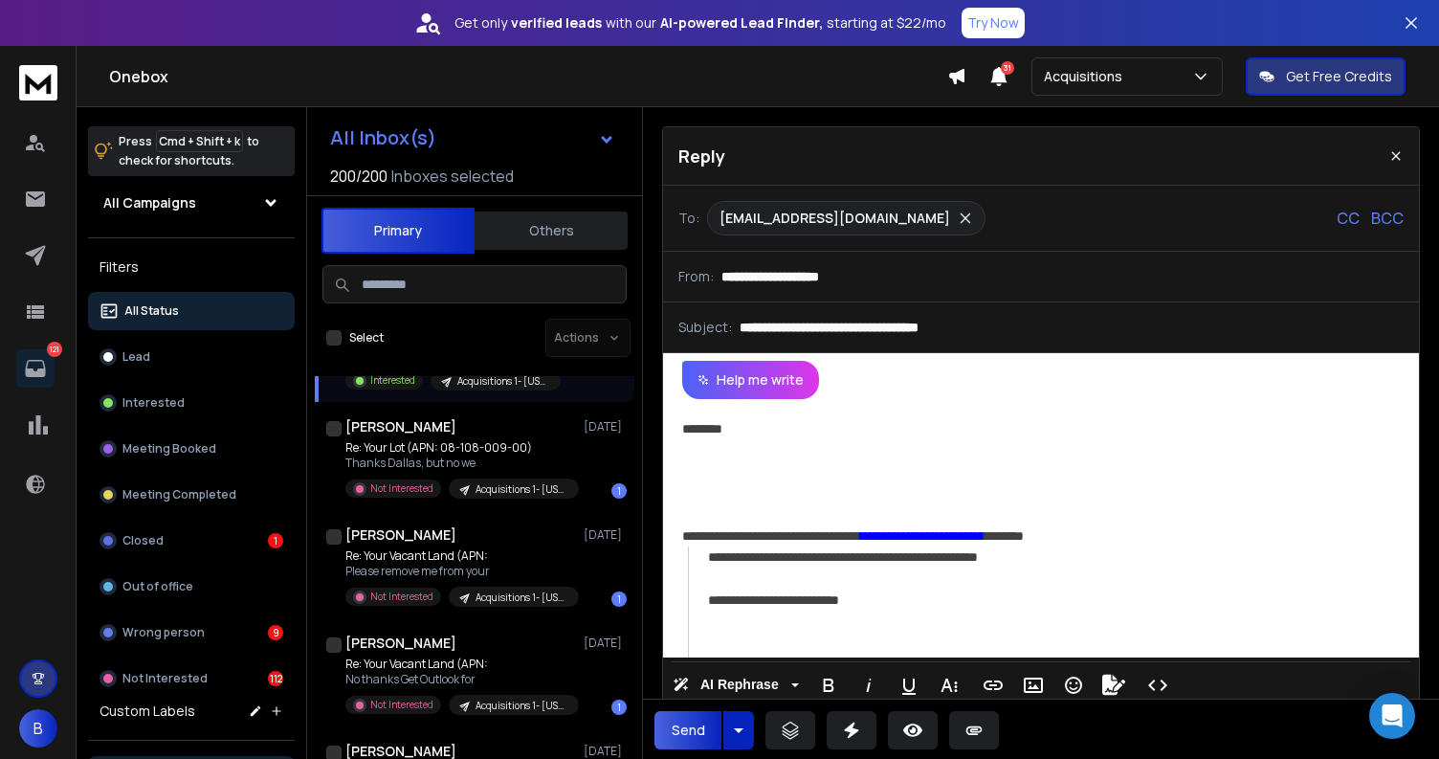
scroll to position [519, 0]
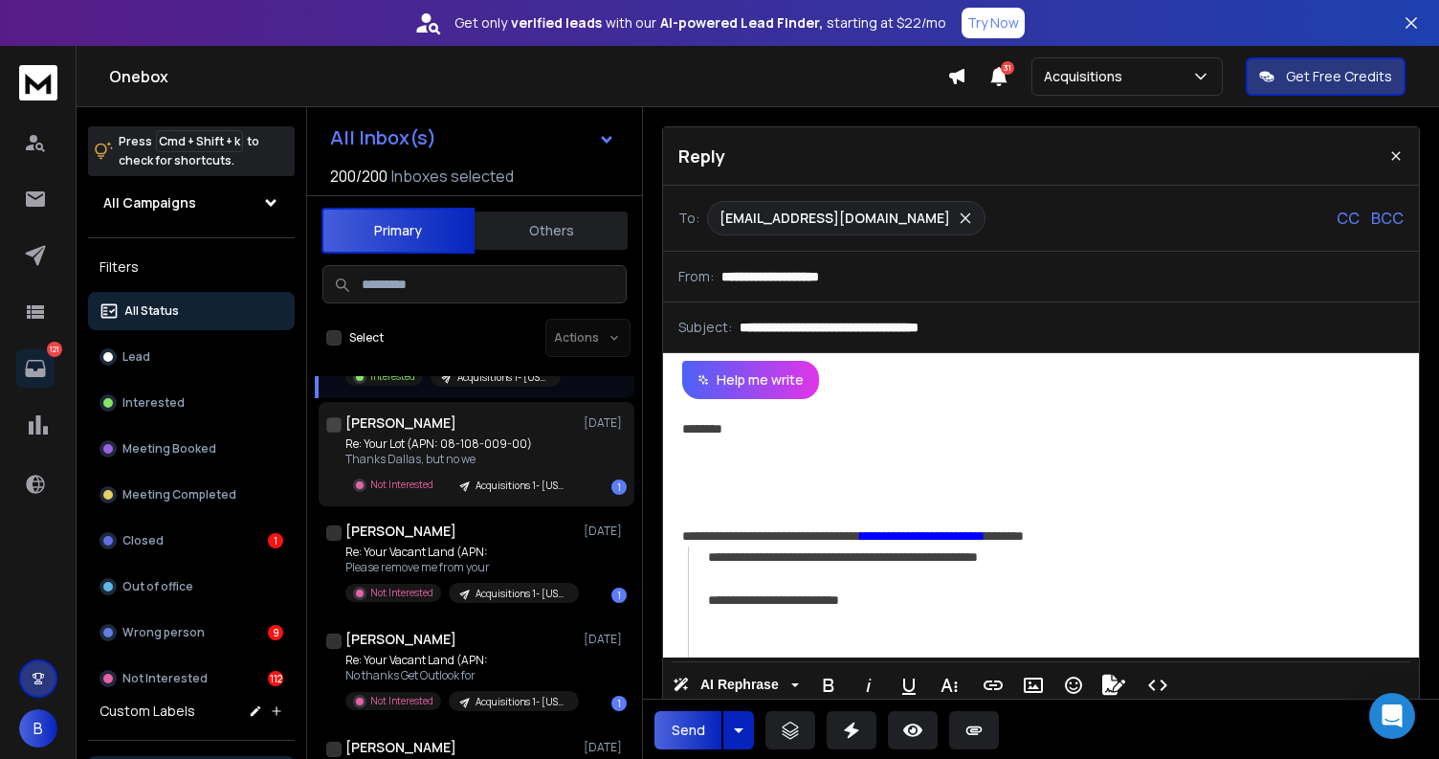
click at [516, 461] on p "Thanks Dallas, but no we" at bounding box center [460, 459] width 230 height 15
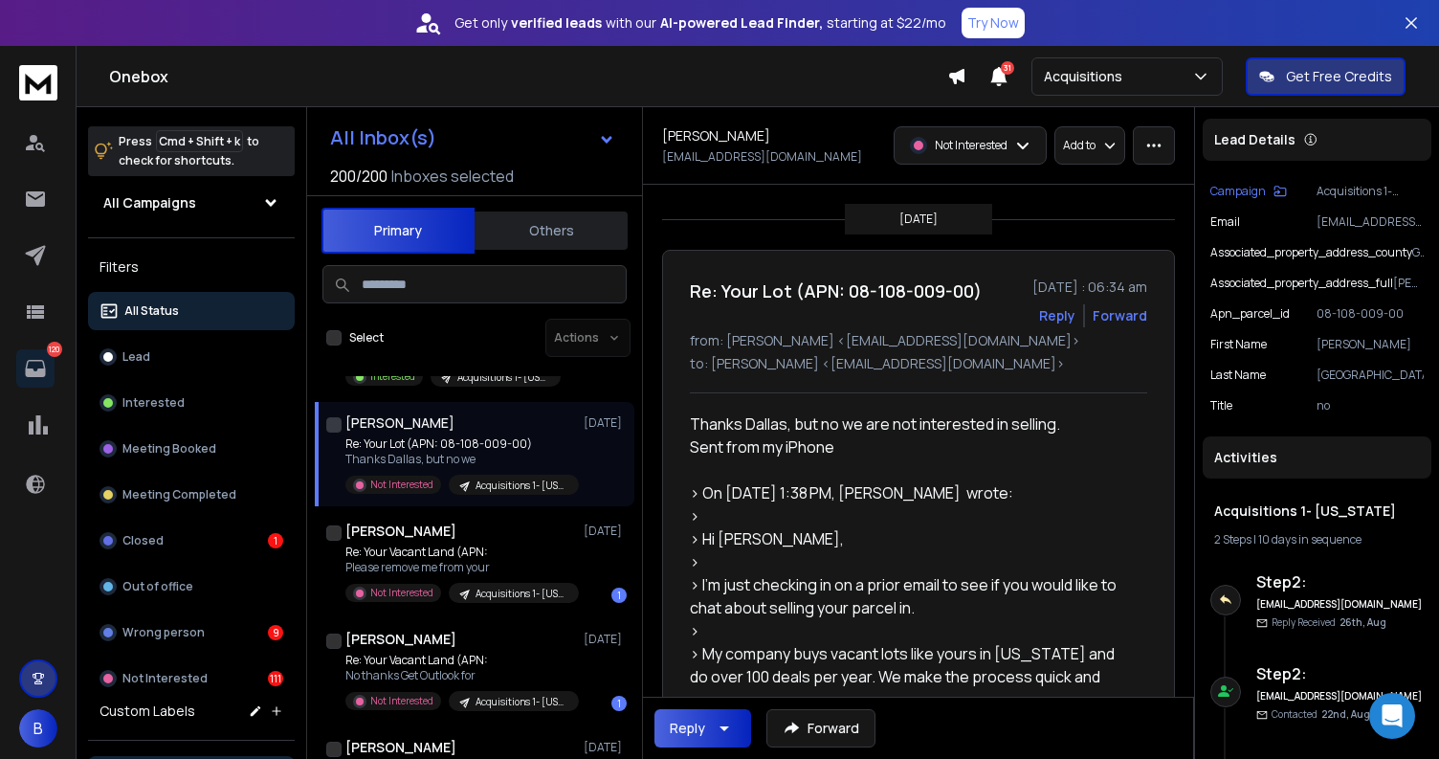
click at [919, 425] on div "Thanks Dallas, but no we are not interested in selling. Sent from my iPhone > O…" at bounding box center [918, 706] width 457 height 589
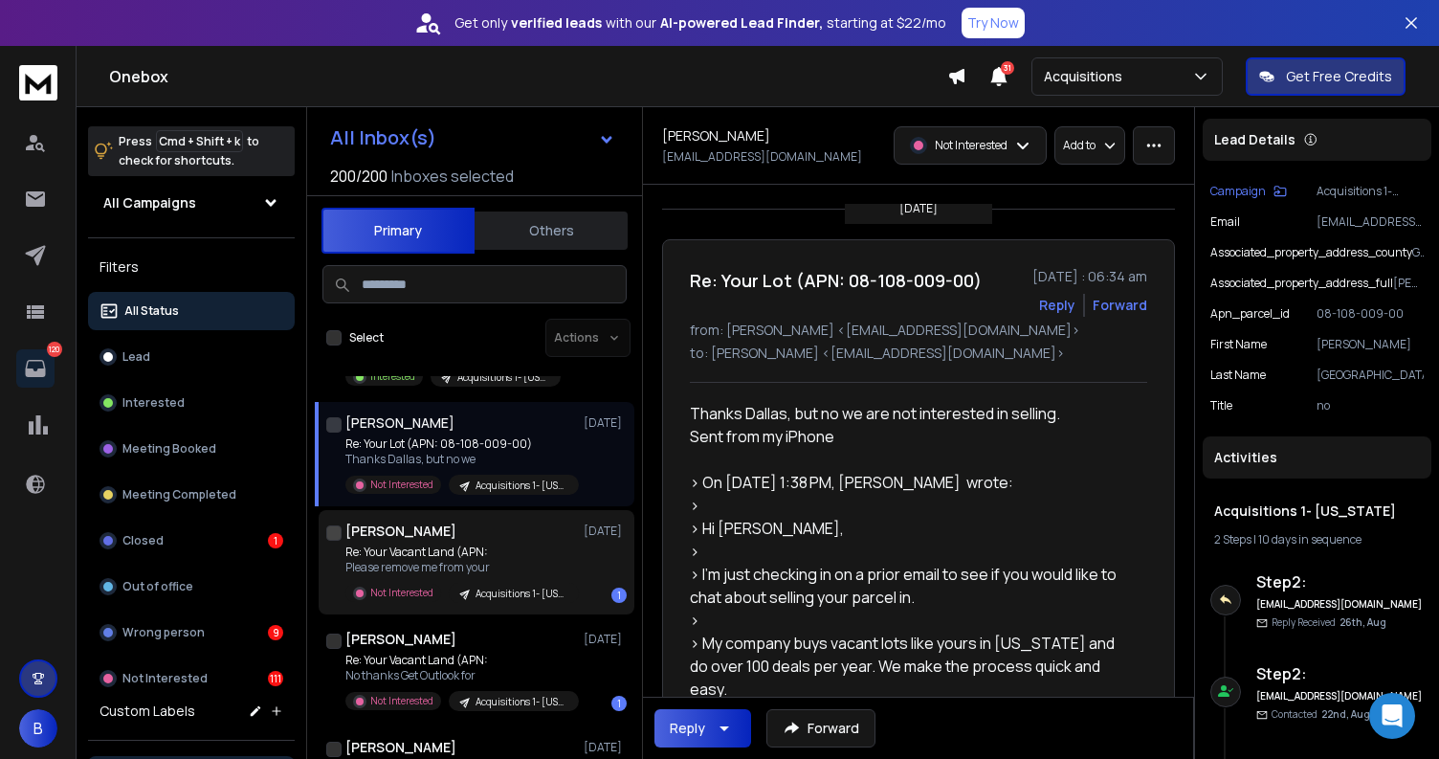
click at [506, 539] on div "[PERSON_NAME] [DATE]" at bounding box center [485, 531] width 281 height 19
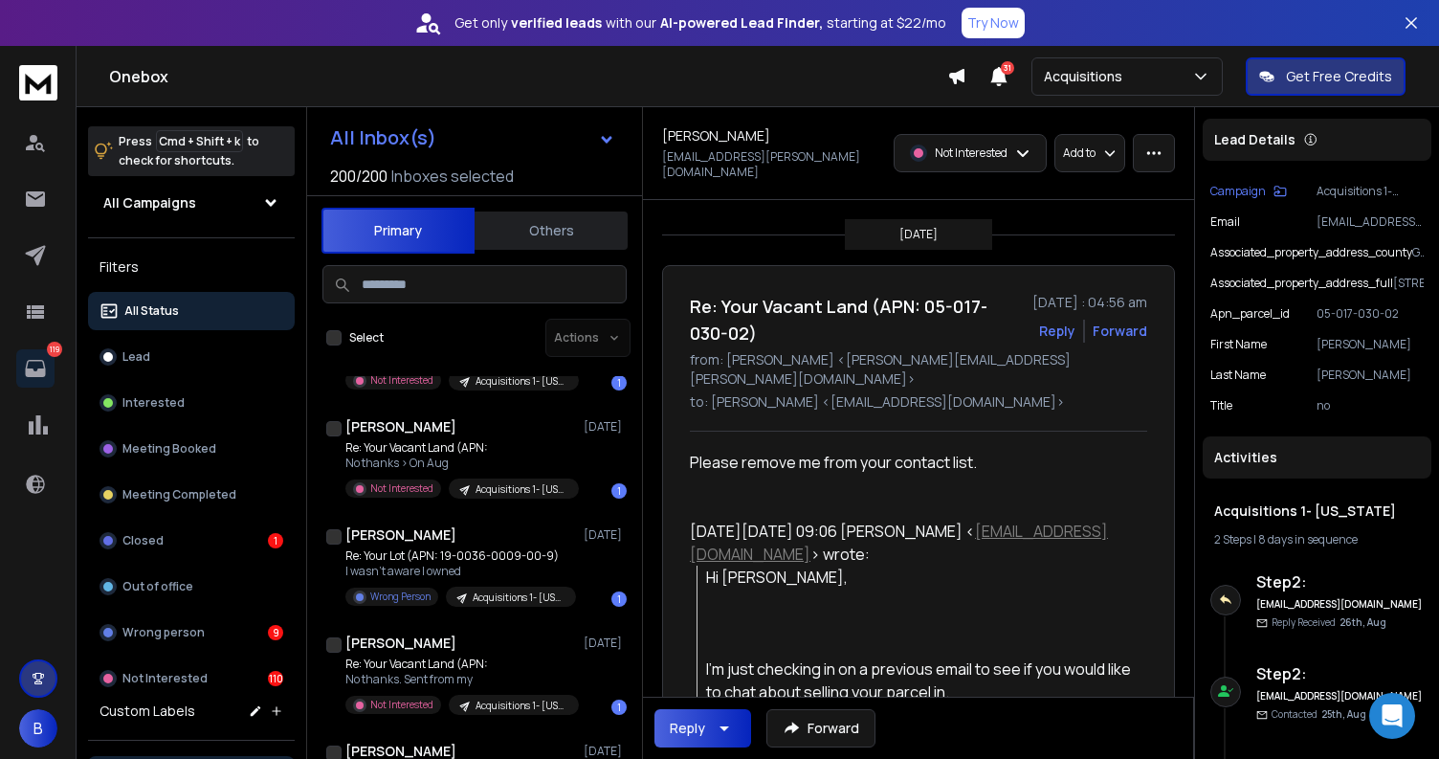
scroll to position [1184, 0]
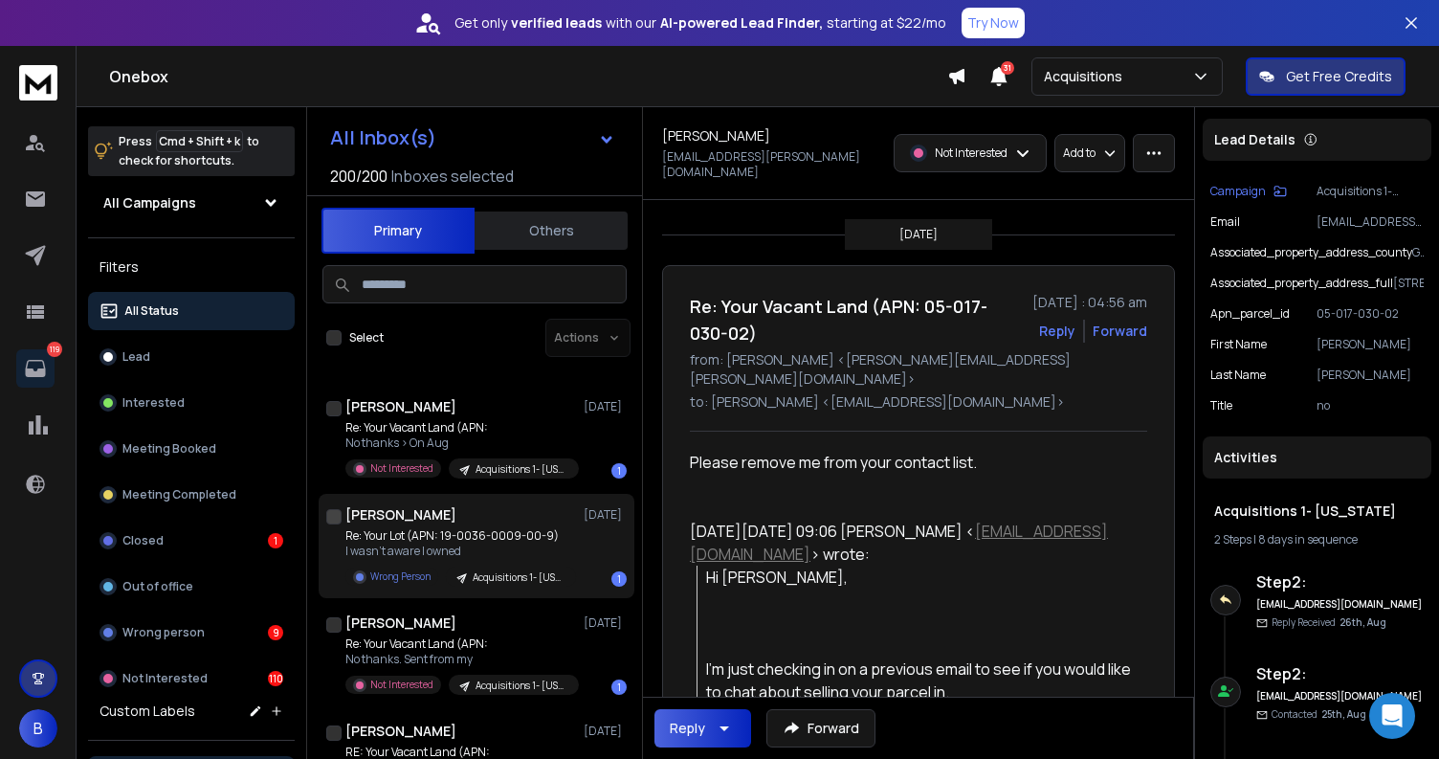
click at [526, 540] on p "Re: Your Lot (APN: 19-0036-0009-00-9)" at bounding box center [460, 535] width 230 height 15
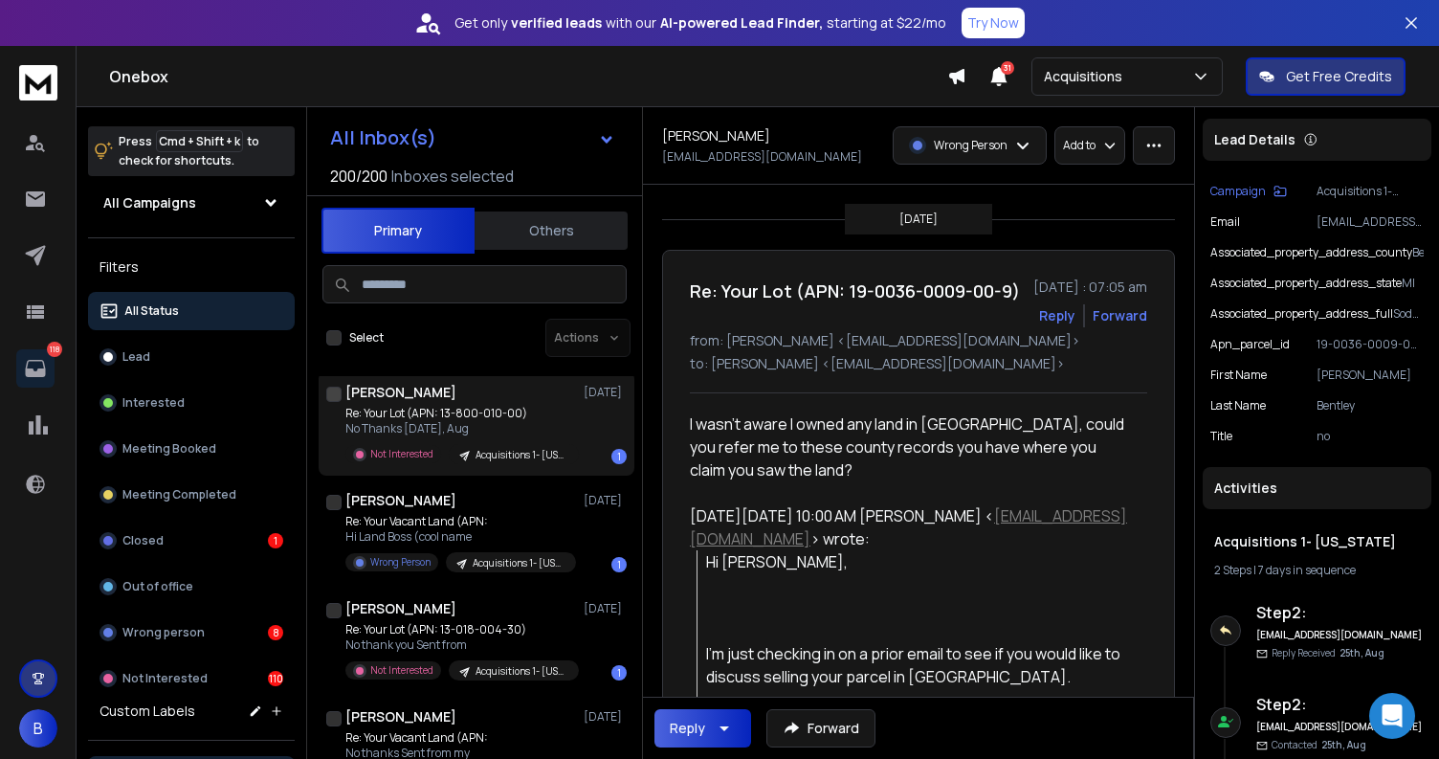
scroll to position [2630, 0]
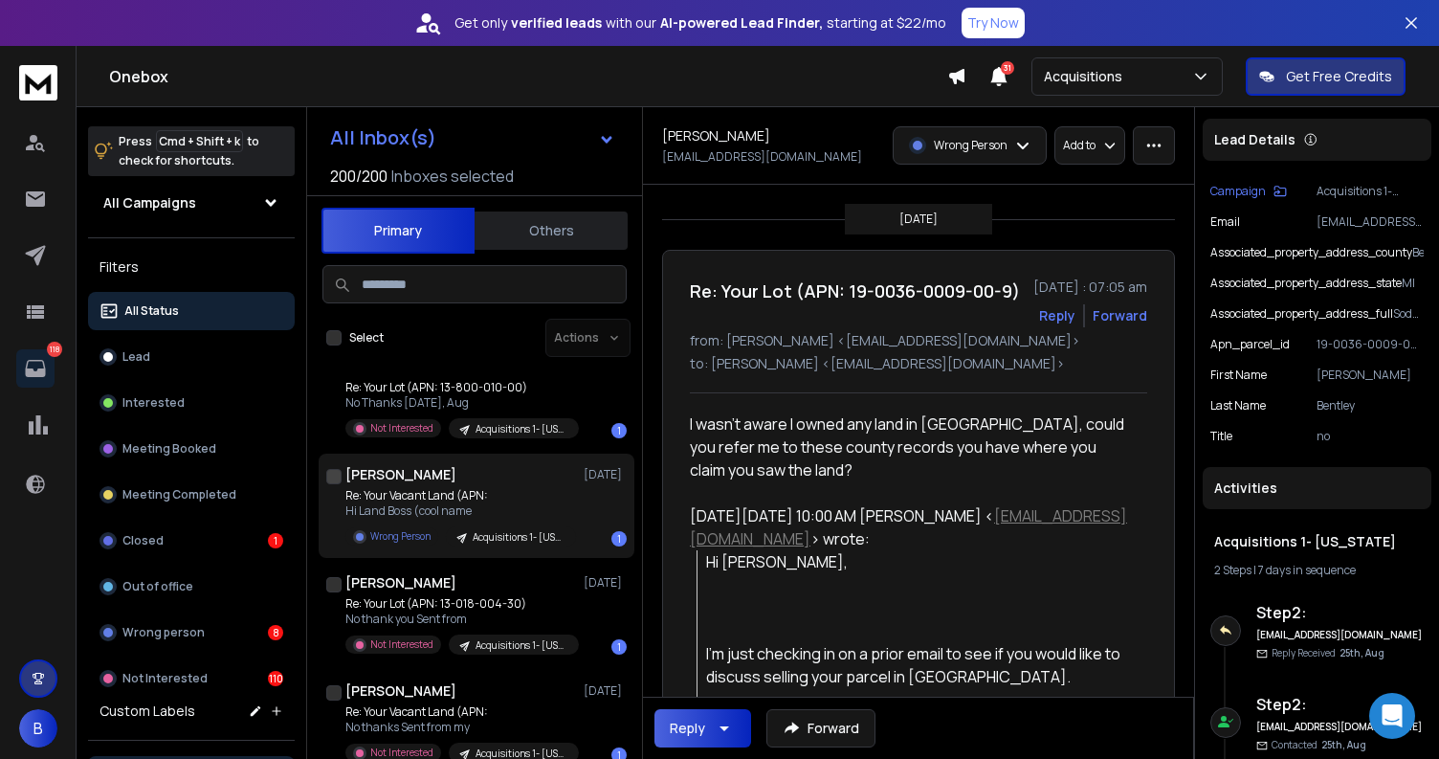
click at [505, 499] on p "Re: Your Vacant Land (APN:" at bounding box center [460, 495] width 230 height 15
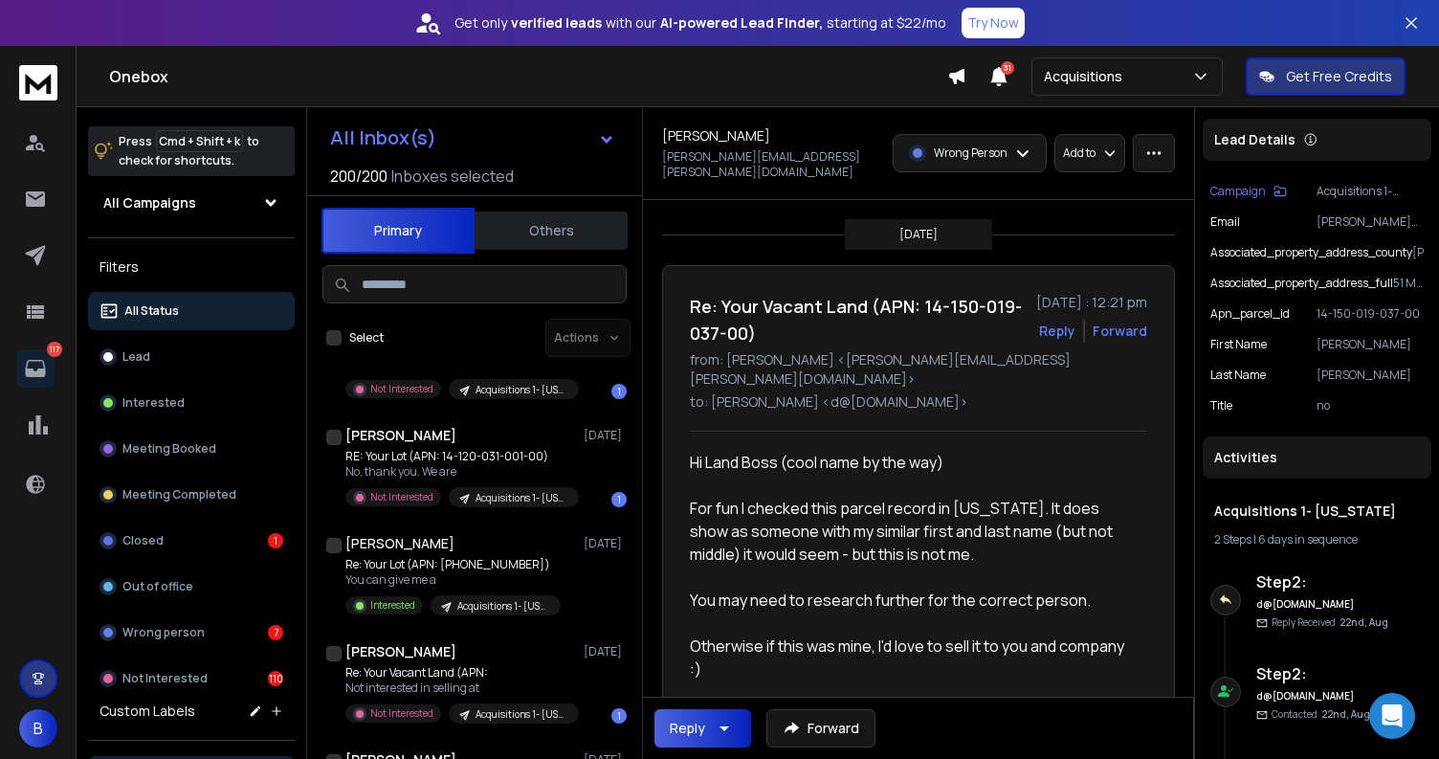
scroll to position [3481, 0]
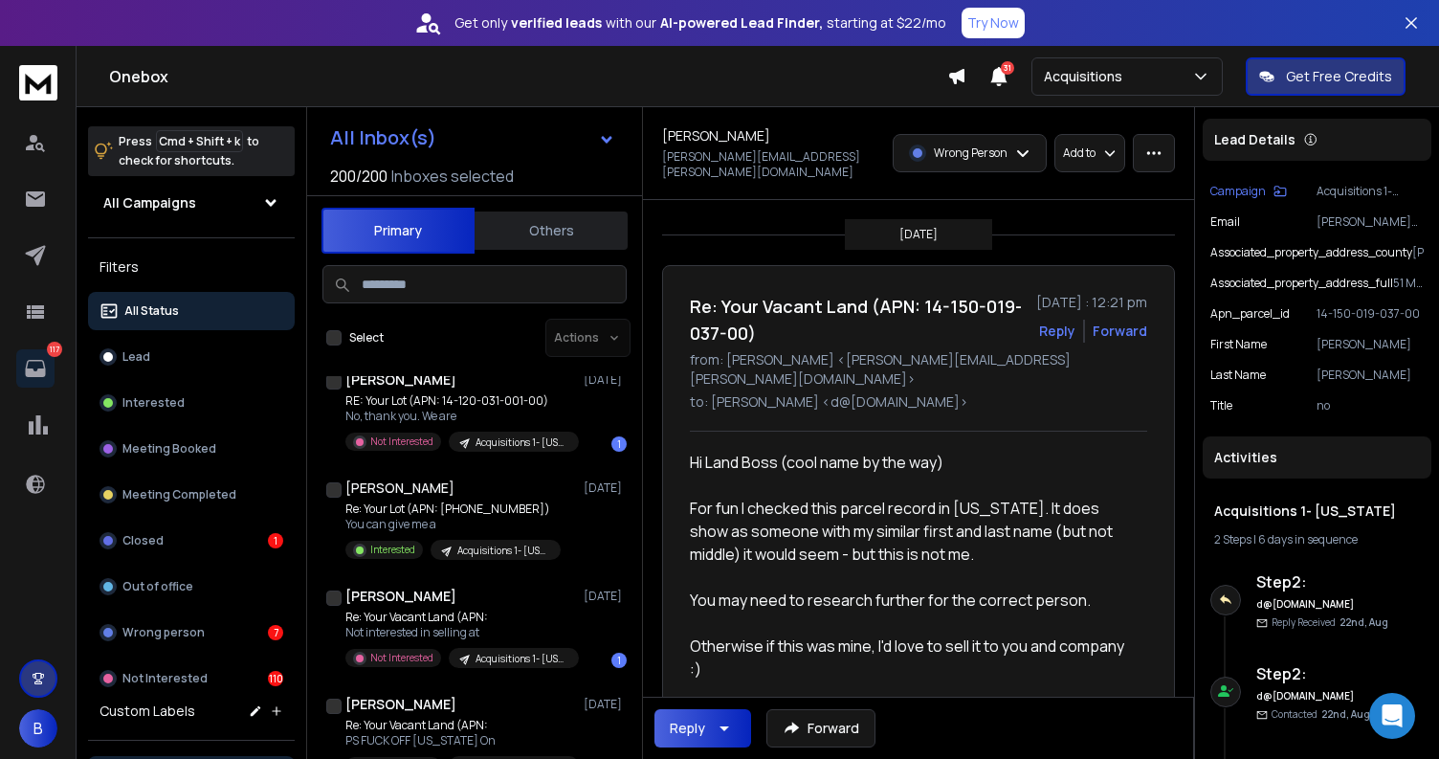
click at [758, 78] on h1 "Onebox" at bounding box center [528, 76] width 838 height 23
click at [40, 191] on icon at bounding box center [35, 198] width 19 height 15
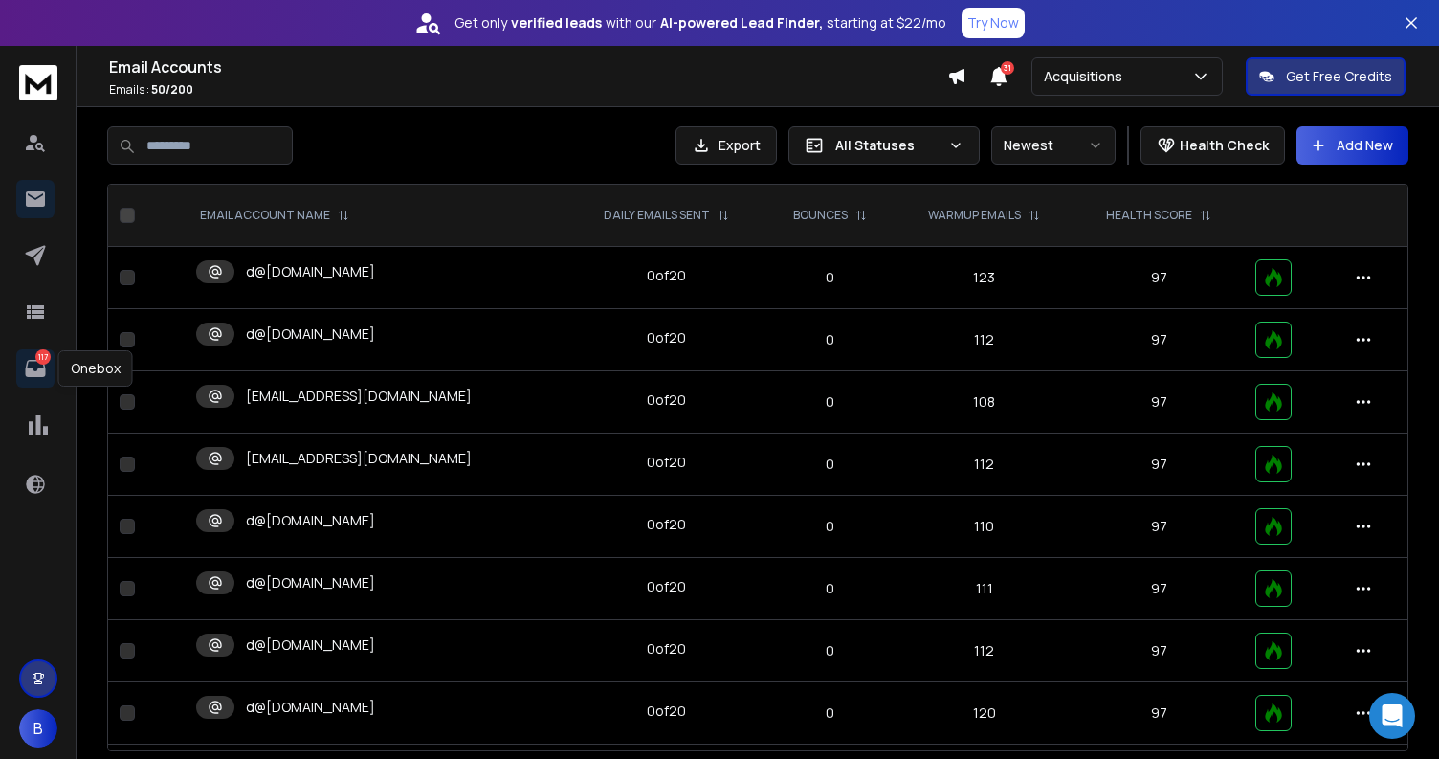
click at [45, 372] on icon at bounding box center [35, 368] width 23 height 23
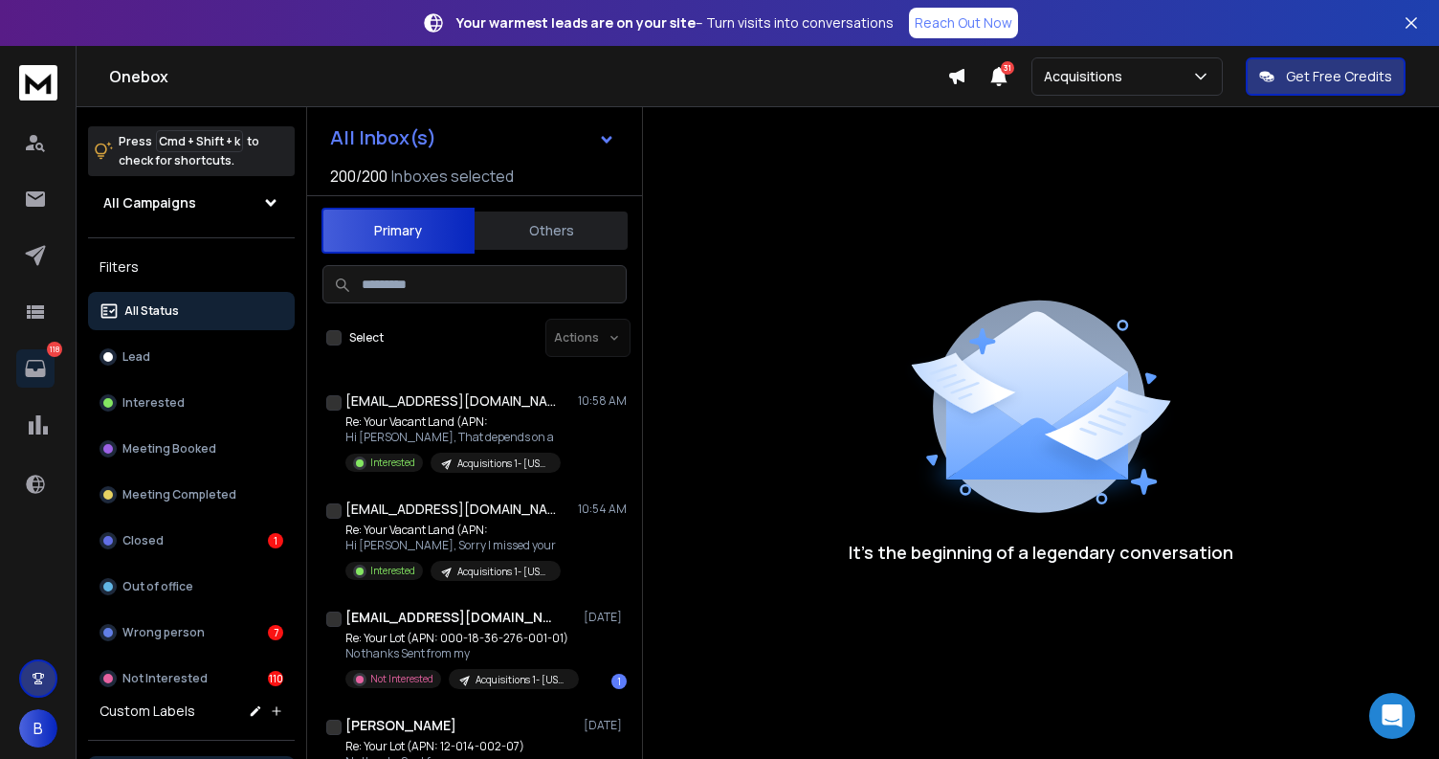
click at [761, 255] on div "It’s the beginning of a legendary conversation" at bounding box center [1041, 429] width 796 height 645
click at [1165, 191] on div "It’s the beginning of a legendary conversation" at bounding box center [1041, 429] width 796 height 645
